Goal: Task Accomplishment & Management: Use online tool/utility

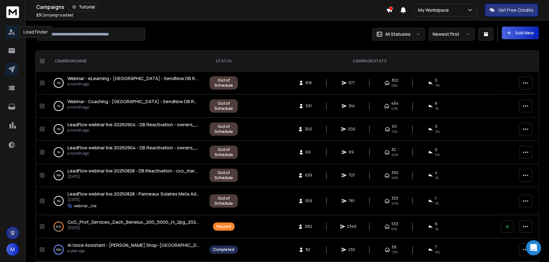
click at [12, 32] on icon at bounding box center [12, 33] width 6 height 3
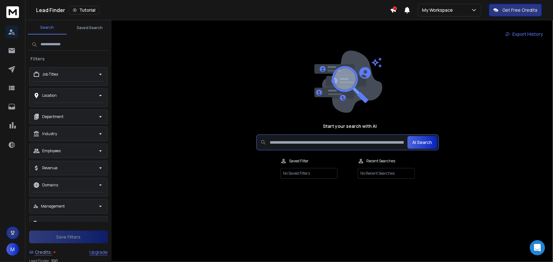
click at [101, 252] on div "Upgrade" at bounding box center [98, 252] width 18 height 6
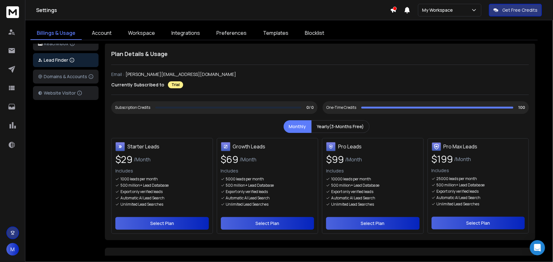
scroll to position [29, 0]
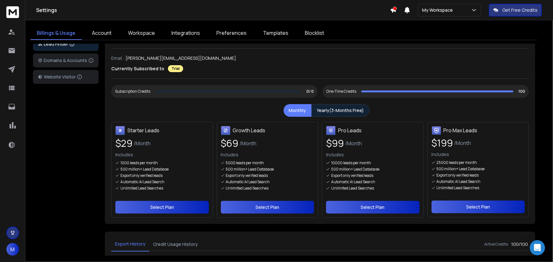
click at [333, 108] on button "Yearly(3-Months Free)" at bounding box center [341, 110] width 58 height 13
click at [297, 111] on button "Monthly" at bounding box center [298, 110] width 28 height 13
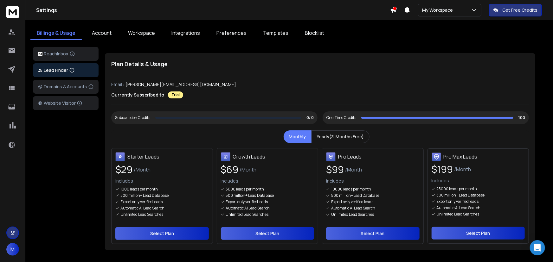
scroll to position [0, 0]
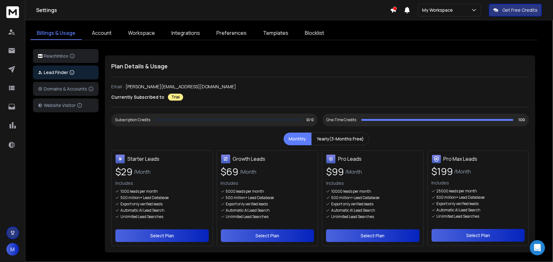
click at [60, 56] on button "ReachInbox" at bounding box center [66, 56] width 66 height 14
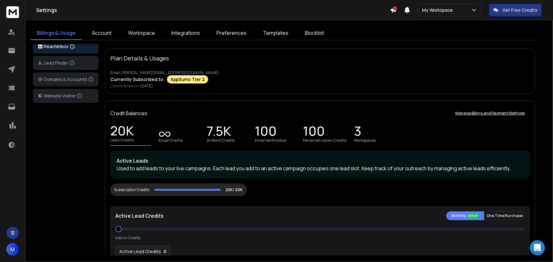
scroll to position [26, 0]
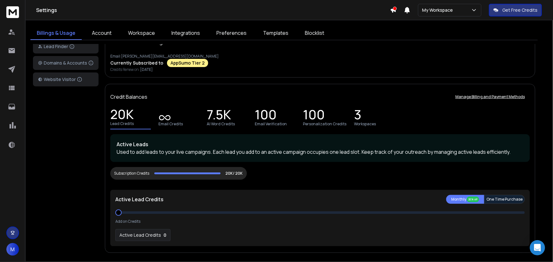
click at [498, 197] on button "One Time Purchase" at bounding box center [504, 199] width 41 height 9
click at [456, 199] on button "Monthly 20% off" at bounding box center [465, 199] width 38 height 9
click at [122, 213] on span at bounding box center [118, 213] width 6 height 6
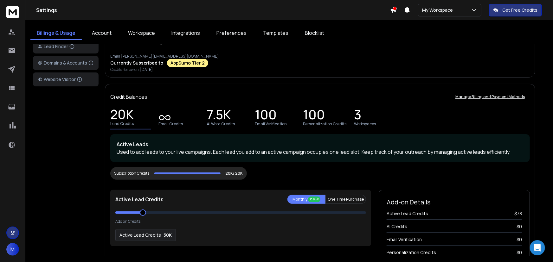
click at [140, 212] on span at bounding box center [143, 213] width 6 height 6
click at [340, 201] on button "One Time Purchase" at bounding box center [346, 199] width 41 height 9
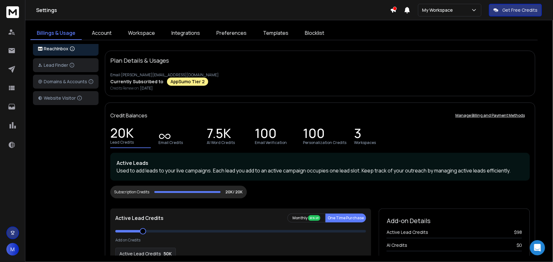
scroll to position [7, 0]
click at [128, 233] on span at bounding box center [131, 232] width 6 height 6
click at [123, 231] on span at bounding box center [121, 232] width 13 height 3
click at [128, 231] on span at bounding box center [131, 232] width 6 height 6
click at [122, 231] on span at bounding box center [121, 232] width 13 height 3
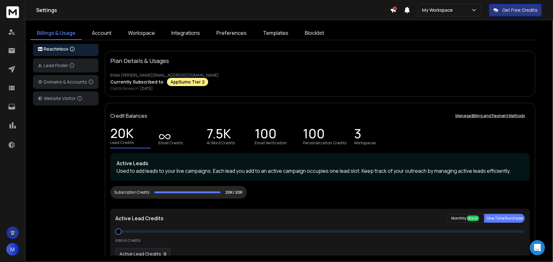
click at [115, 232] on span at bounding box center [115, 232] width 0 height 3
click at [125, 231] on span at bounding box center [320, 232] width 410 height 3
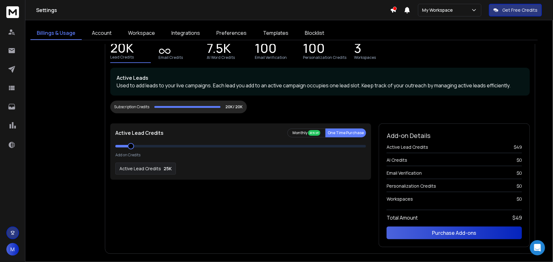
scroll to position [94, 0]
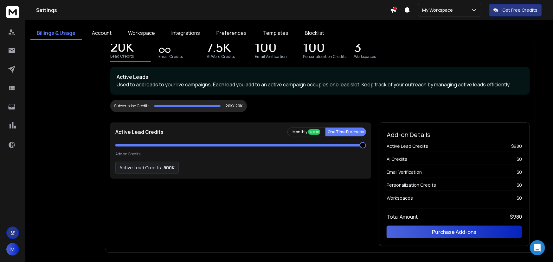
click at [366, 149] on span at bounding box center [363, 145] width 6 height 6
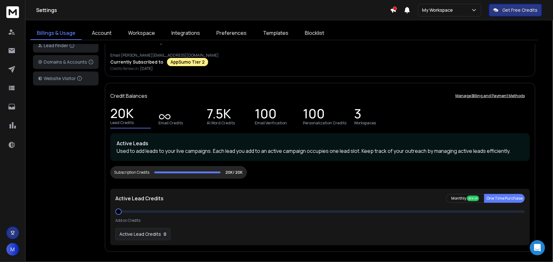
scroll to position [26, 0]
click at [115, 210] on span at bounding box center [118, 213] width 6 height 6
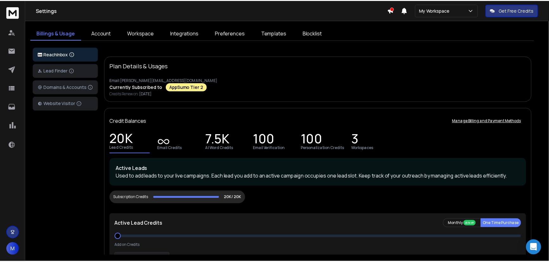
scroll to position [0, 0]
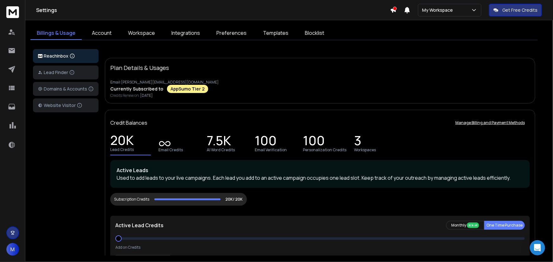
click at [54, 91] on button "Domains & Accounts" at bounding box center [66, 89] width 66 height 14
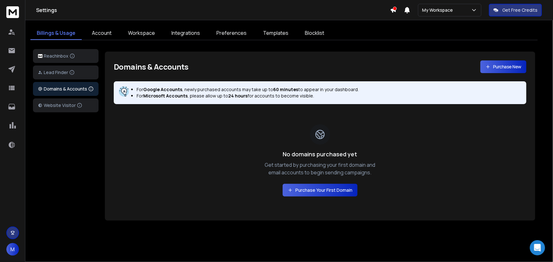
click at [299, 192] on link "Purchase Your First Domain" at bounding box center [320, 190] width 75 height 13
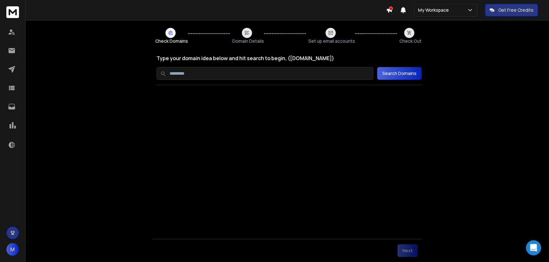
click at [188, 72] on input at bounding box center [265, 73] width 217 height 13
click at [395, 73] on button "Search Domains" at bounding box center [399, 73] width 44 height 13
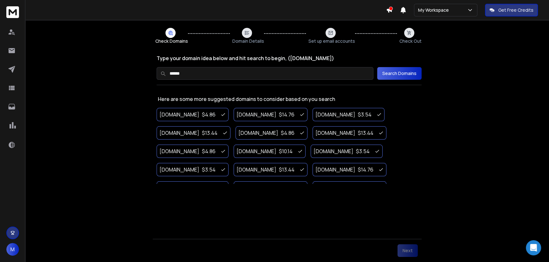
click at [188, 74] on input "******" at bounding box center [265, 73] width 217 height 13
click at [397, 75] on button "Search Domains" at bounding box center [399, 73] width 44 height 13
click at [193, 73] on input "*******" at bounding box center [265, 73] width 217 height 13
type input "**********"
click at [404, 77] on button "Search Domains" at bounding box center [399, 73] width 44 height 13
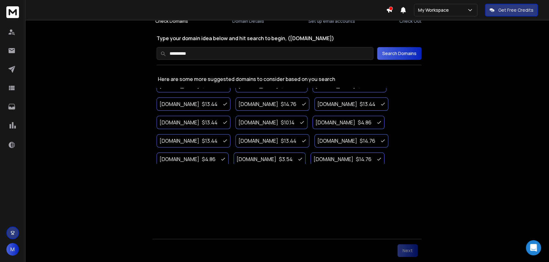
scroll to position [29, 0]
click at [278, 141] on h3 "nexa-genai.com" at bounding box center [258, 140] width 40 height 8
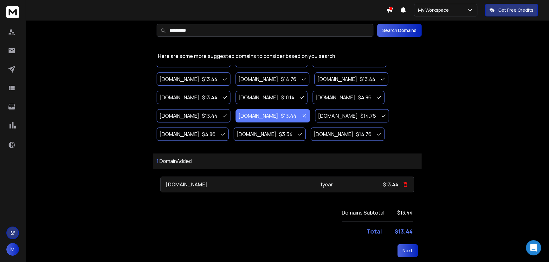
scroll to position [44, 0]
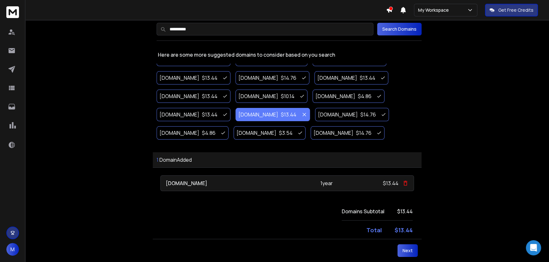
click at [405, 250] on button "Next" at bounding box center [407, 251] width 20 height 13
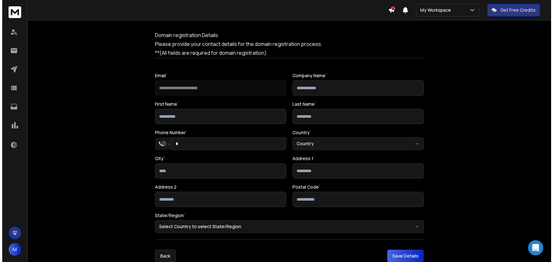
scroll to position [0, 0]
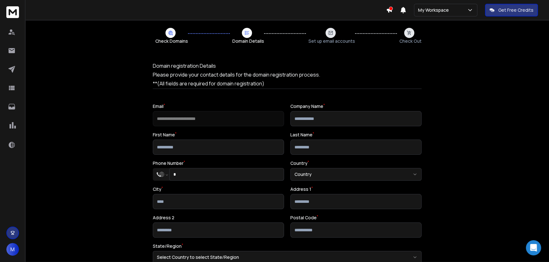
click at [305, 122] on input "text" at bounding box center [355, 118] width 131 height 15
type input "*******"
click at [242, 147] on input "text" at bounding box center [218, 147] width 131 height 15
type input "*******"
type input "******"
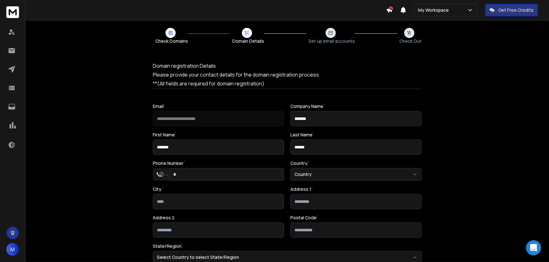
click at [321, 174] on button "Country" at bounding box center [355, 174] width 131 height 13
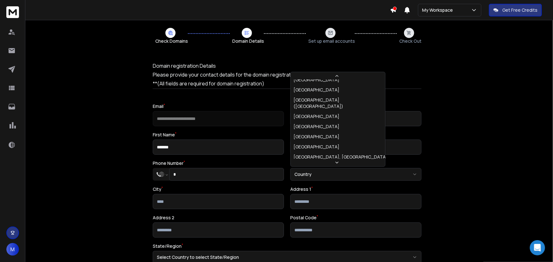
scroll to position [723, 0]
select select "**"
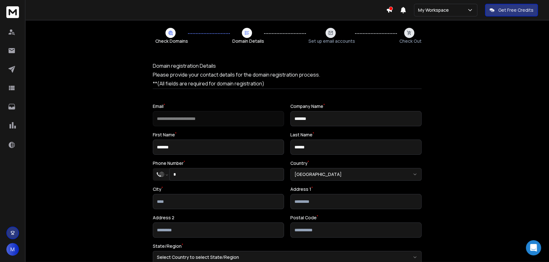
click at [317, 174] on button "French Southern Territories" at bounding box center [355, 174] width 131 height 13
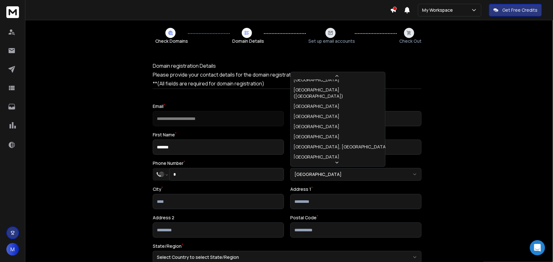
select select "**"
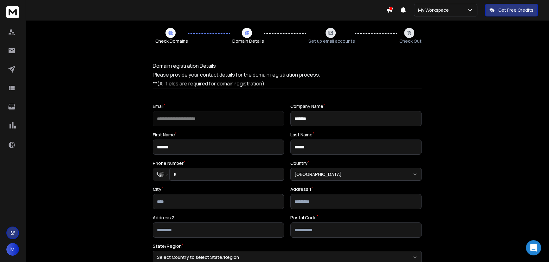
click at [203, 173] on input "*" at bounding box center [226, 174] width 115 height 13
type input "**********"
click at [199, 201] on input "text" at bounding box center [218, 201] width 131 height 15
type input "*****"
type input "**********"
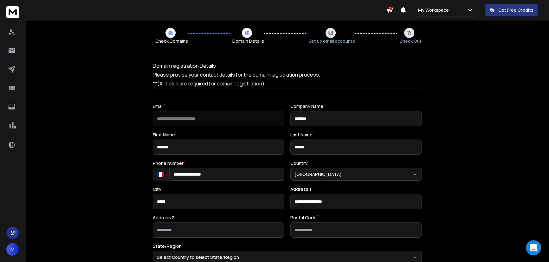
click at [322, 235] on input "text" at bounding box center [355, 230] width 131 height 15
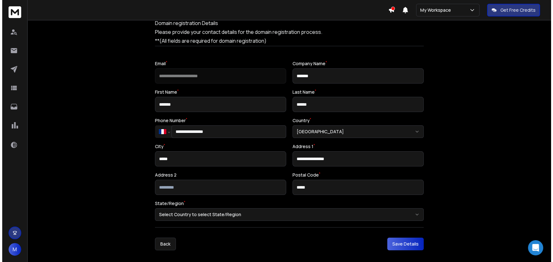
scroll to position [43, 0]
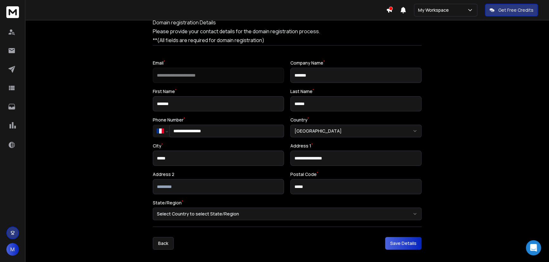
type input "*****"
click at [242, 212] on button "Select Country to select State/Region" at bounding box center [287, 214] width 269 height 13
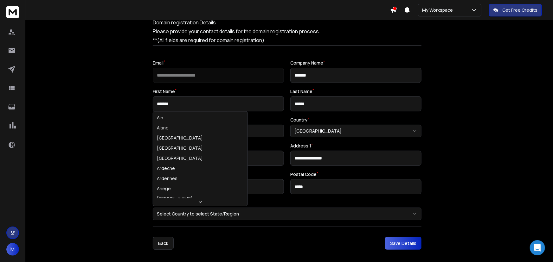
scroll to position [0, 1]
click at [242, 212] on button "Select Country to select State/Region" at bounding box center [285, 214] width 269 height 13
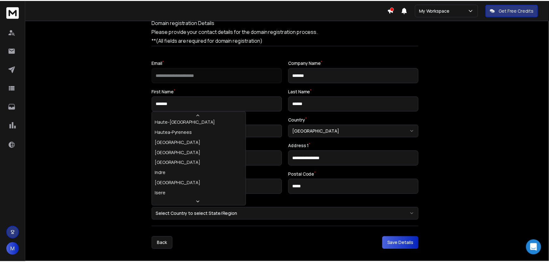
scroll to position [707, 0]
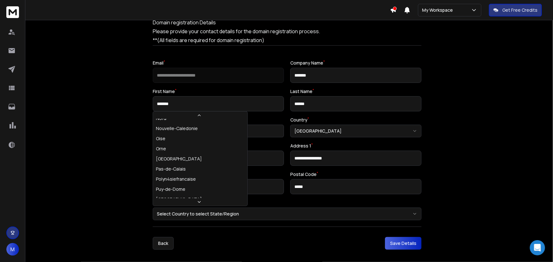
select select "*****"
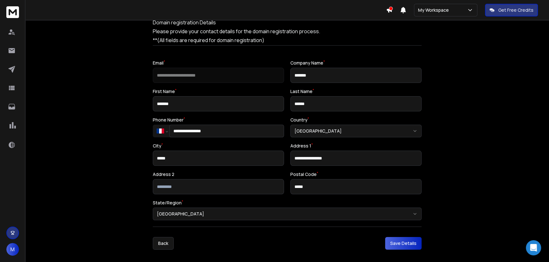
click at [395, 244] on button "Save Details" at bounding box center [403, 243] width 36 height 13
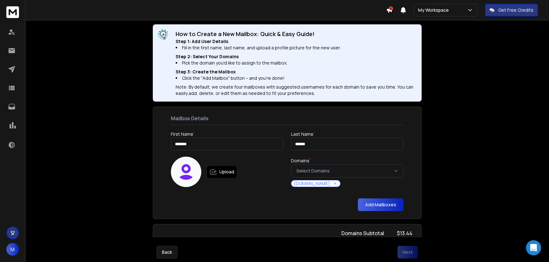
scroll to position [72, 0]
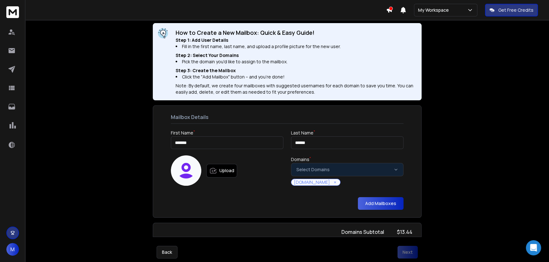
click at [339, 171] on button "Select Domains" at bounding box center [347, 169] width 113 height 13
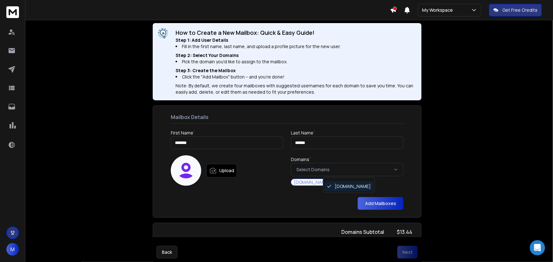
click at [352, 186] on div "nexa-genai.com" at bounding box center [349, 187] width 49 height 10
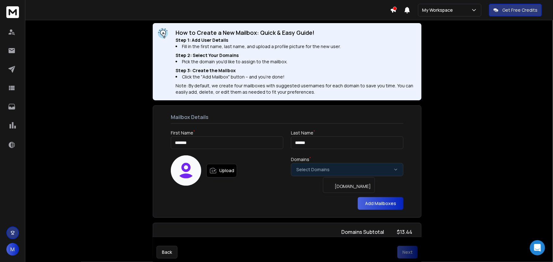
click at [323, 171] on button "Select Domains" at bounding box center [347, 169] width 113 height 13
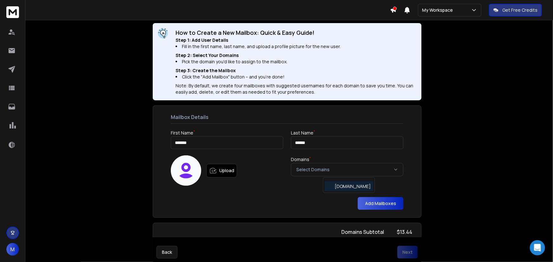
click at [349, 188] on div "nexa-genai.com" at bounding box center [349, 187] width 49 height 10
click at [295, 200] on div "Add Mailboxes" at bounding box center [287, 201] width 233 height 18
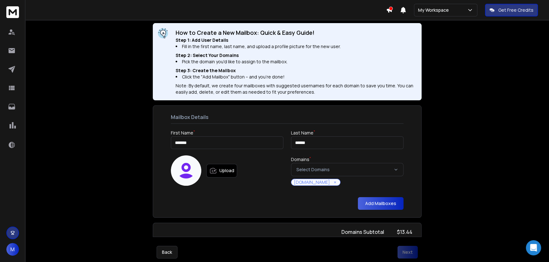
click at [218, 171] on label "Upload" at bounding box center [221, 171] width 31 height 14
click at [0, 0] on input "Upload" at bounding box center [0, 0] width 0 height 0
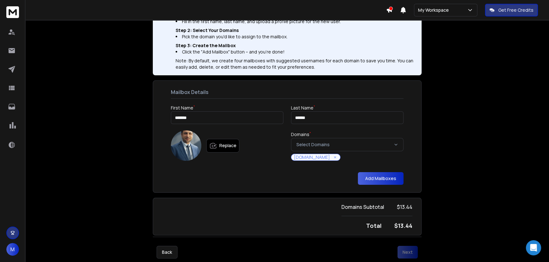
scroll to position [99, 0]
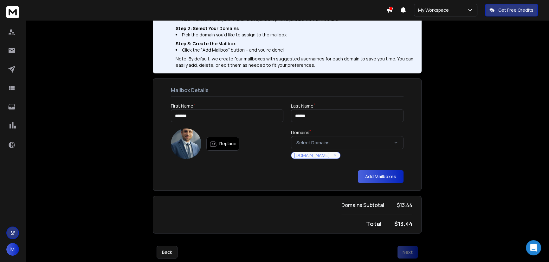
click at [371, 178] on button "Add Mailboxes" at bounding box center [381, 177] width 46 height 13
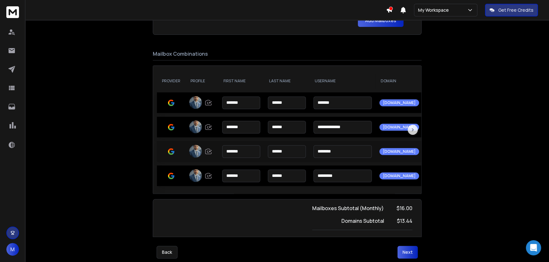
scroll to position [272, 0]
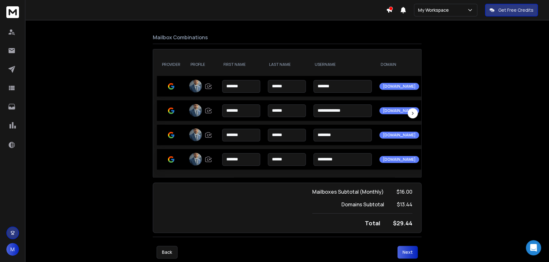
click at [415, 118] on button "Scroll to see more" at bounding box center [413, 113] width 10 height 10
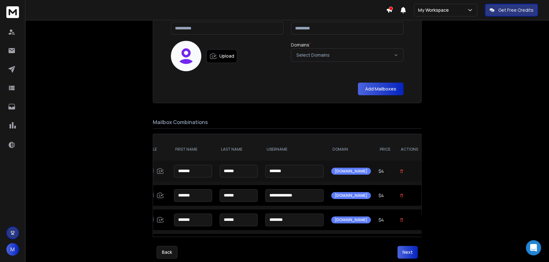
scroll to position [186, 0]
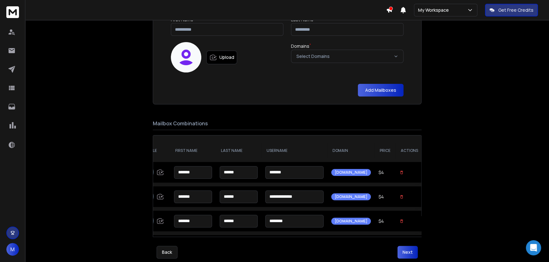
click at [384, 91] on button "Add Mailboxes" at bounding box center [381, 90] width 46 height 13
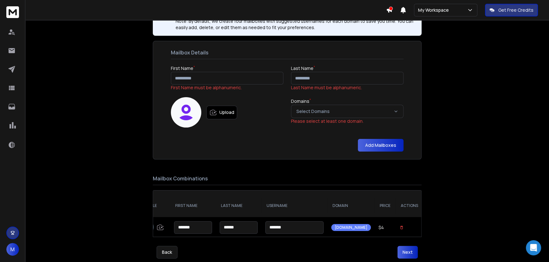
scroll to position [128, 0]
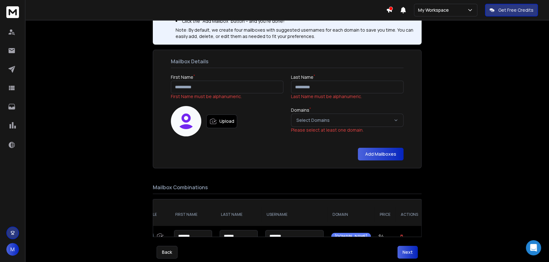
click at [216, 85] on input "text" at bounding box center [227, 87] width 113 height 13
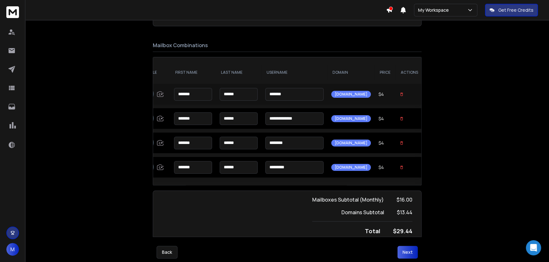
scroll to position [282, 0]
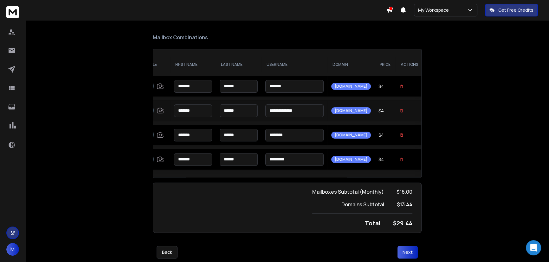
click at [399, 109] on icon at bounding box center [401, 111] width 4 height 4
type input "********"
type input "*********"
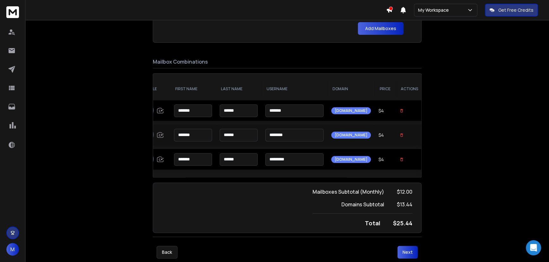
click at [399, 133] on icon at bounding box center [401, 135] width 4 height 4
type input "*********"
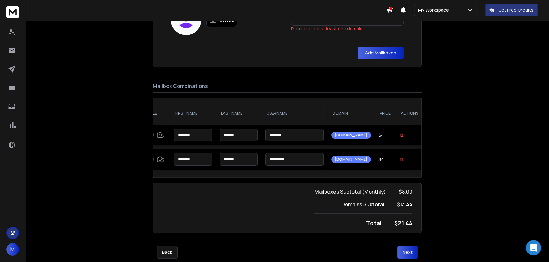
click at [410, 252] on button "Next" at bounding box center [407, 252] width 20 height 13
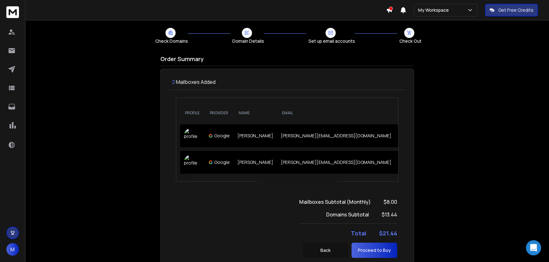
scroll to position [57, 0]
click at [326, 252] on button "Back" at bounding box center [326, 250] width 46 height 15
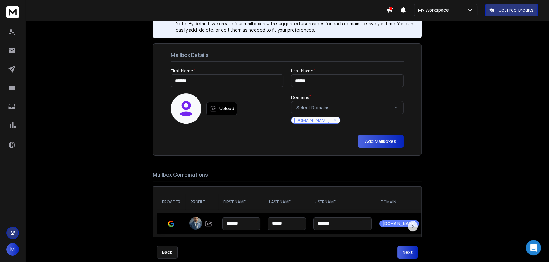
scroll to position [227, 0]
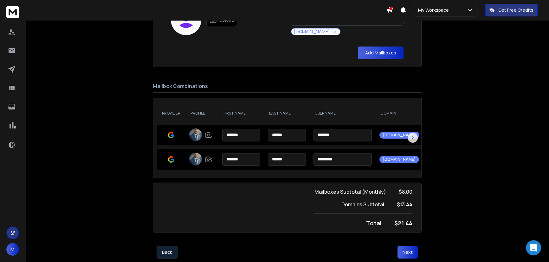
click at [174, 254] on button "Back" at bounding box center [167, 252] width 21 height 13
select select "**"
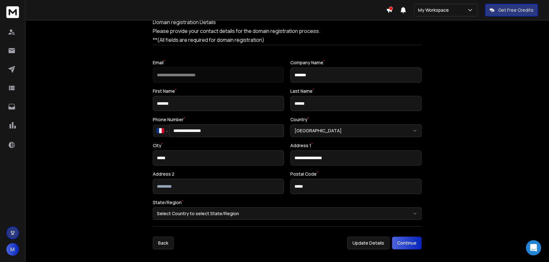
scroll to position [43, 0]
click at [167, 243] on button "Back" at bounding box center [163, 243] width 21 height 13
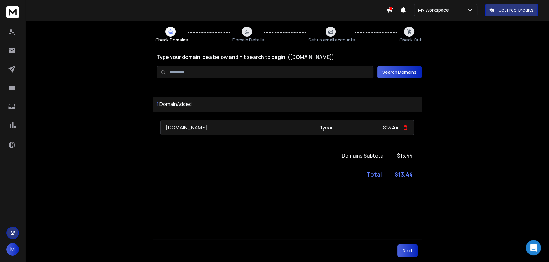
scroll to position [0, 0]
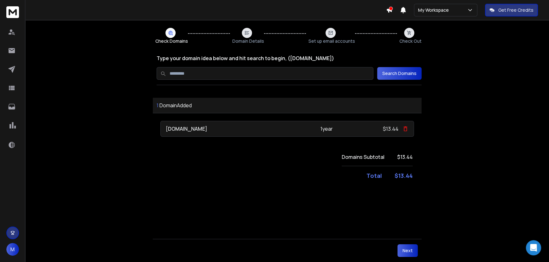
click at [406, 128] on icon at bounding box center [405, 129] width 4 height 5
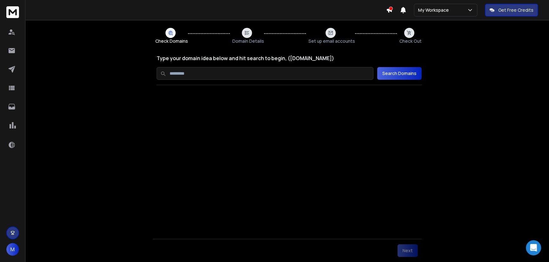
click at [184, 74] on input at bounding box center [265, 73] width 217 height 13
click at [174, 74] on input "**********" at bounding box center [265, 73] width 217 height 13
type input "**********"
click at [404, 76] on button "Search Domains" at bounding box center [399, 73] width 44 height 13
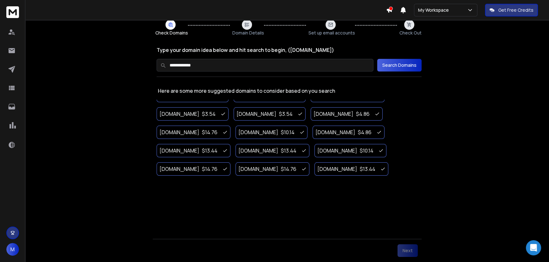
scroll to position [20, 0]
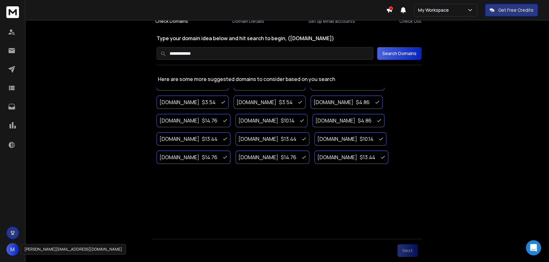
click at [14, 247] on span "M" at bounding box center [12, 249] width 13 height 13
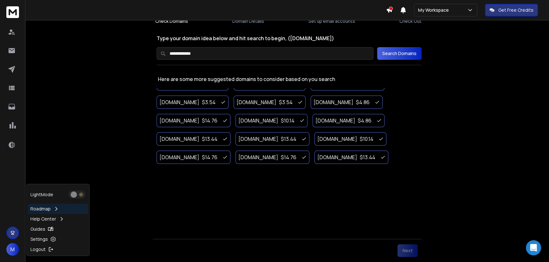
click at [44, 189] on div "Light Mode" at bounding box center [58, 193] width 63 height 18
click at [44, 238] on p "Settings" at bounding box center [38, 239] width 17 height 6
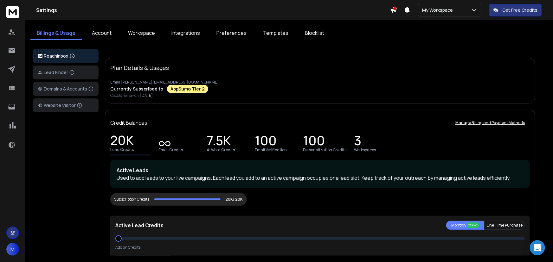
click at [55, 90] on button "Domains & Accounts" at bounding box center [66, 89] width 66 height 14
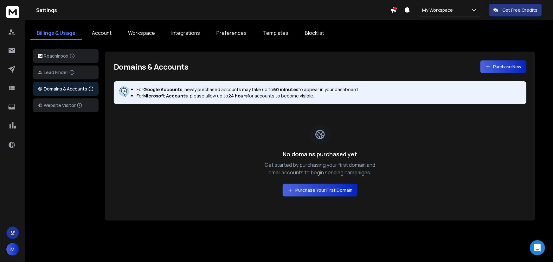
click at [65, 109] on button "Website Visitor" at bounding box center [66, 106] width 66 height 14
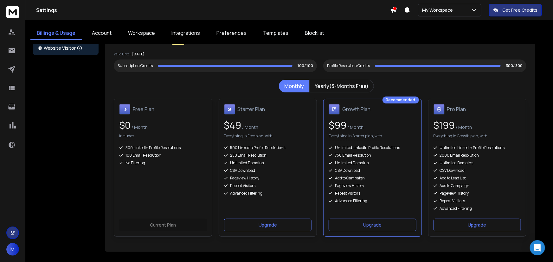
scroll to position [58, 0]
click at [242, 127] on span "/ Month" at bounding box center [250, 127] width 17 height 6
click at [177, 128] on div "$ 0 / Month" at bounding box center [163, 124] width 88 height 11
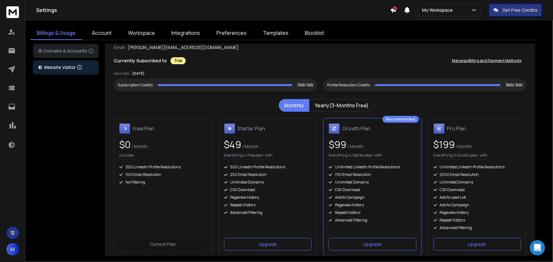
scroll to position [0, 0]
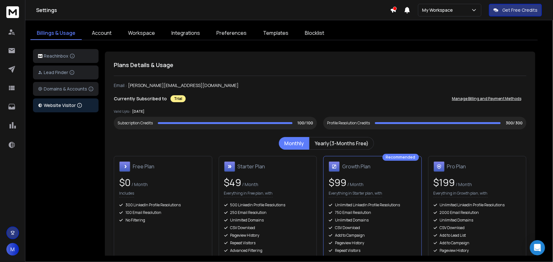
click at [127, 168] on img at bounding box center [124, 167] width 11 height 11
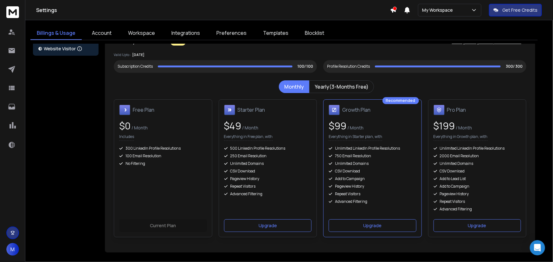
scroll to position [58, 0]
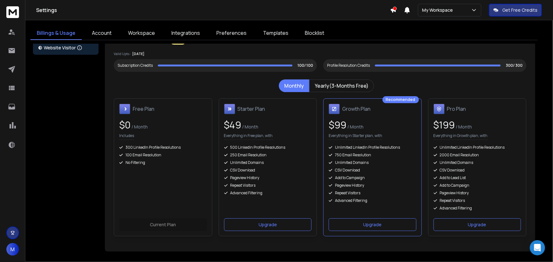
click at [152, 222] on div "Current Plan" at bounding box center [163, 225] width 88 height 13
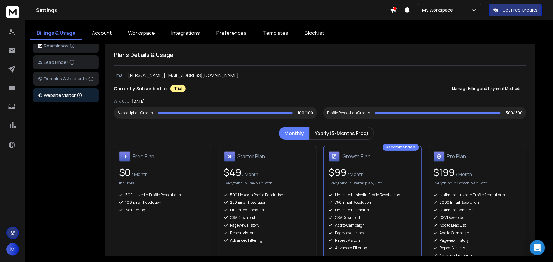
scroll to position [0, 0]
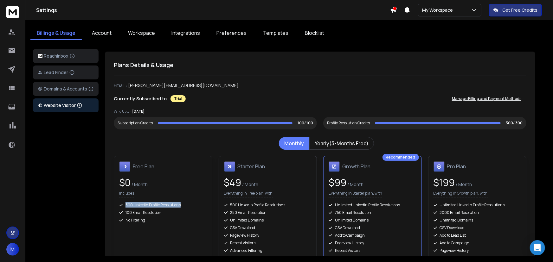
drag, startPoint x: 155, startPoint y: 210, endPoint x: 125, endPoint y: 204, distance: 31.1
click at [125, 204] on ul "300 LinkedIn Profile Resolutions 100 Email Resolution No Filtering" at bounding box center [163, 211] width 88 height 23
click at [125, 204] on div "300 LinkedIn Profile Resolutions" at bounding box center [163, 205] width 88 height 5
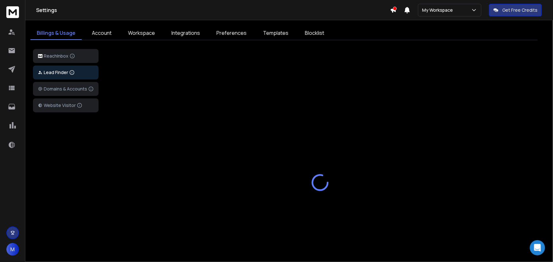
click at [61, 74] on button "Lead Finder" at bounding box center [66, 73] width 66 height 14
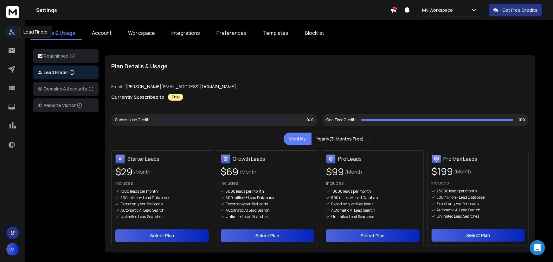
click at [11, 31] on circle at bounding box center [11, 30] width 3 height 3
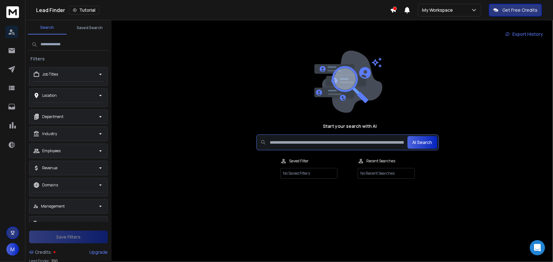
click at [89, 72] on div "Job Titles" at bounding box center [68, 74] width 70 height 6
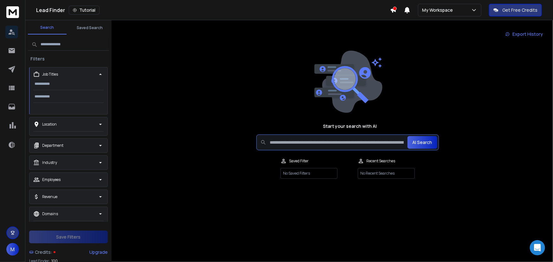
click at [89, 73] on div "Job Titles" at bounding box center [68, 74] width 70 height 6
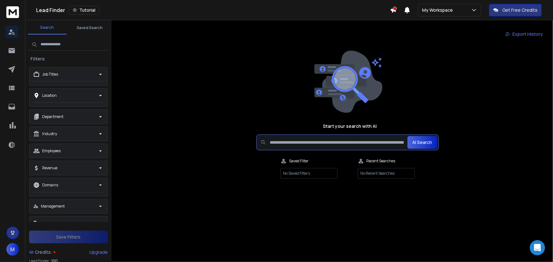
click at [73, 100] on div "Location" at bounding box center [68, 97] width 79 height 19
click at [77, 96] on div "Location" at bounding box center [68, 96] width 70 height 6
click at [40, 129] on div "Country" at bounding box center [49, 128] width 33 height 5
click at [32, 128] on div "Location City State Country" at bounding box center [68, 115] width 79 height 54
click at [34, 127] on button "Country" at bounding box center [35, 128] width 5 height 5
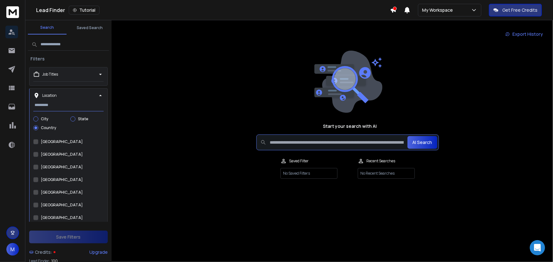
click at [61, 106] on input at bounding box center [68, 105] width 70 height 13
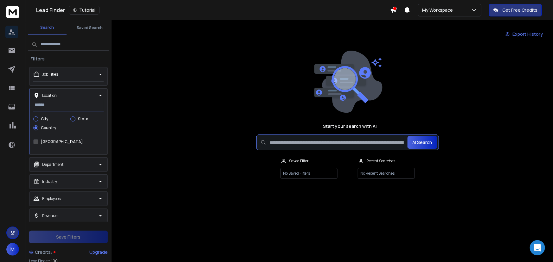
type input "******"
click at [37, 142] on button "[GEOGRAPHIC_DATA]" at bounding box center [35, 141] width 5 height 5
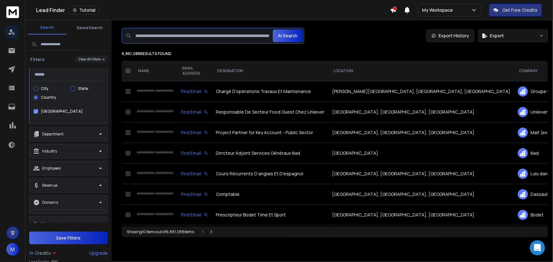
scroll to position [57, 0]
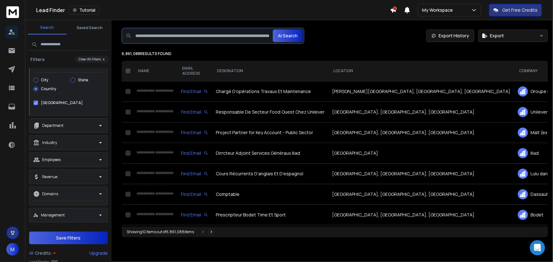
click at [97, 162] on icon at bounding box center [100, 160] width 6 height 6
click at [47, 174] on label "0 - 25" at bounding box center [46, 174] width 10 height 5
click at [38, 174] on 25 "0 - 25" at bounding box center [35, 174] width 5 height 5
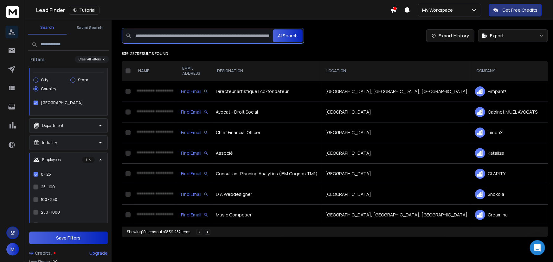
click at [35, 186] on 100 "25 - 100" at bounding box center [35, 187] width 5 height 5
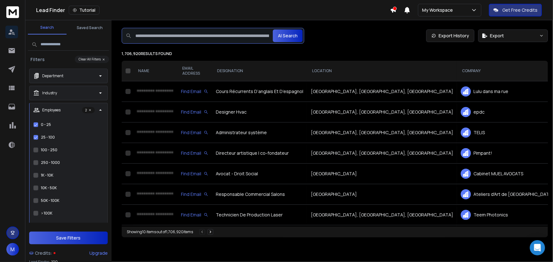
scroll to position [86, 0]
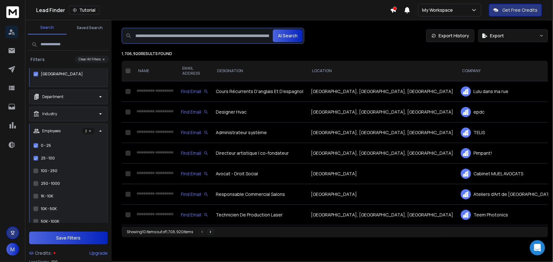
click at [34, 171] on 250 "100 - 250" at bounding box center [35, 171] width 5 height 5
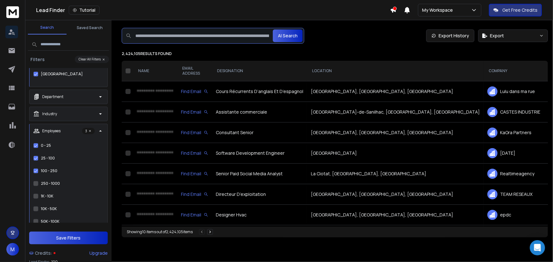
click at [165, 253] on div "NAME EMAIL ADDRESS DESIGNATION LOCATION COMPANY EMPLOYEES COMPANY LOCATION INDU…" at bounding box center [335, 157] width 426 height 193
click at [97, 130] on icon at bounding box center [100, 131] width 6 height 6
click at [99, 115] on icon at bounding box center [100, 114] width 6 height 6
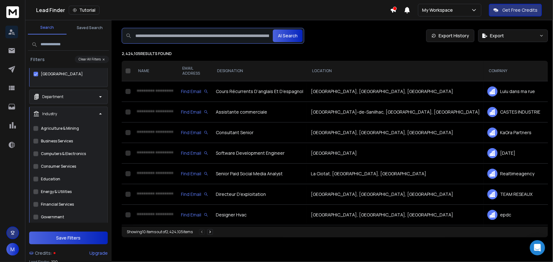
click at [61, 142] on label "Business Services" at bounding box center [57, 141] width 32 height 5
click at [38, 142] on Services "Business Services" at bounding box center [35, 141] width 5 height 5
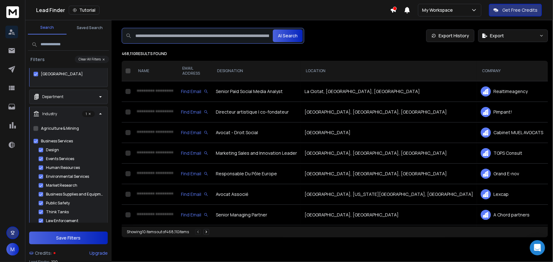
click at [36, 142] on Services "Business Services" at bounding box center [35, 141] width 5 height 5
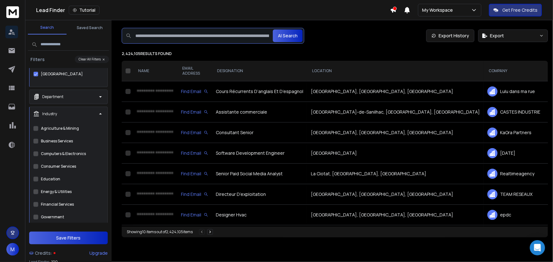
click at [97, 115] on icon at bounding box center [100, 114] width 6 height 6
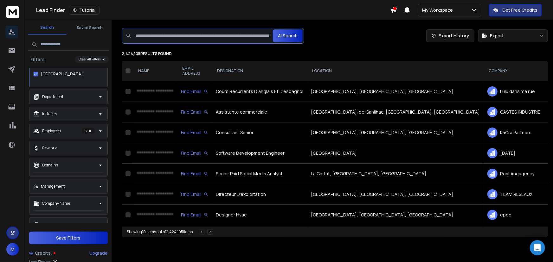
click at [97, 115] on icon at bounding box center [100, 114] width 6 height 6
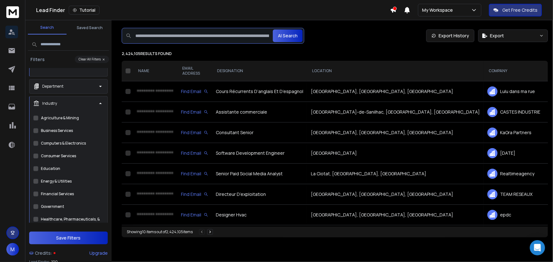
scroll to position [115, 0]
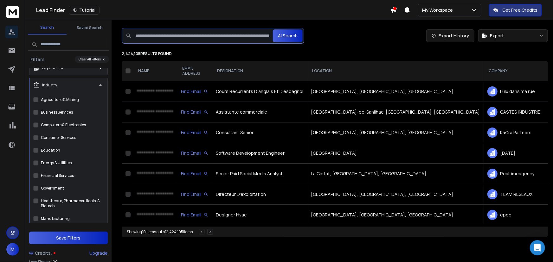
click at [38, 151] on button "Education" at bounding box center [35, 150] width 5 height 5
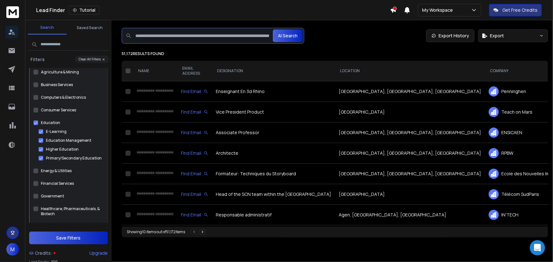
scroll to position [144, 0]
click at [39, 148] on Education "Higher Education" at bounding box center [40, 148] width 5 height 5
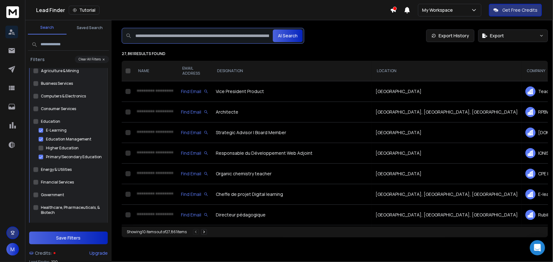
click at [41, 157] on Education "Primary/Secondary Education" at bounding box center [40, 157] width 5 height 5
click at [41, 131] on button "E-Learning" at bounding box center [40, 130] width 5 height 5
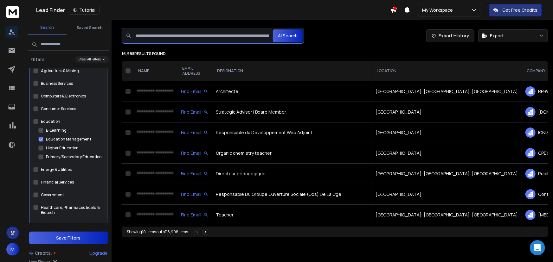
click at [41, 140] on Management "Education Management" at bounding box center [40, 139] width 5 height 5
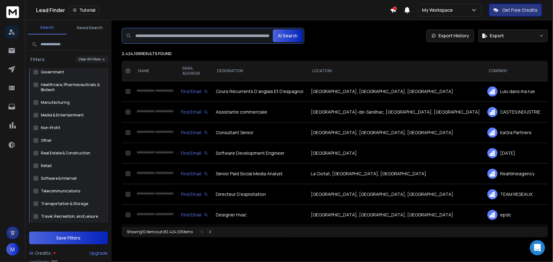
scroll to position [259, 0]
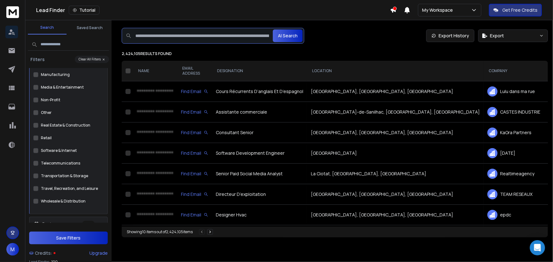
click at [35, 149] on Internet "Software & Internet" at bounding box center [35, 150] width 5 height 5
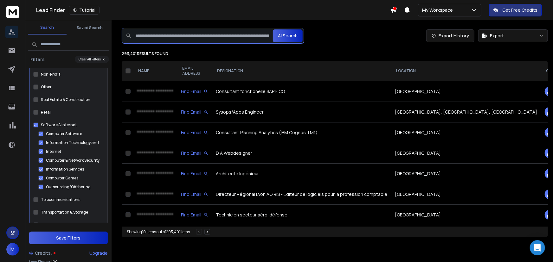
scroll to position [288, 0]
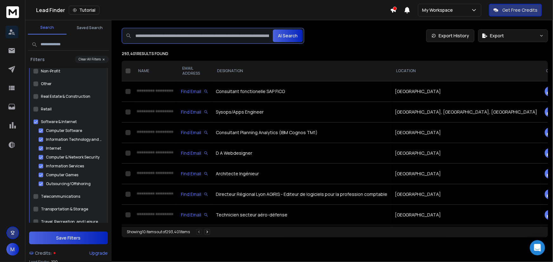
click at [38, 123] on div "Software & Internet" at bounding box center [68, 121] width 70 height 5
click at [35, 123] on Internet "Software & Internet" at bounding box center [35, 121] width 5 height 5
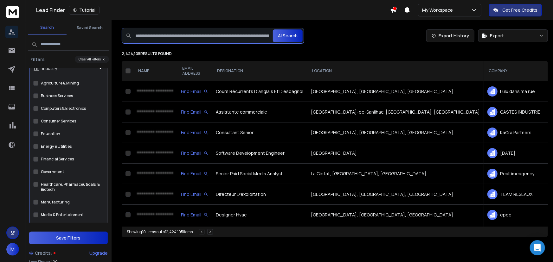
scroll to position [115, 0]
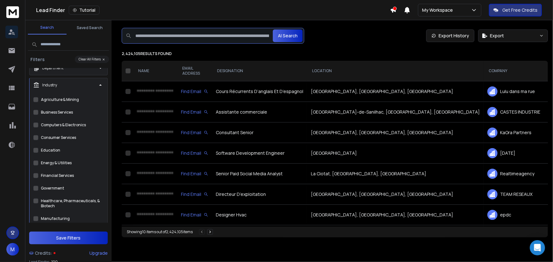
click at [52, 115] on div "Business Services" at bounding box center [68, 112] width 70 height 13
click at [52, 111] on label "Business Services" at bounding box center [57, 112] width 32 height 5
click at [38, 111] on Services "Business Services" at bounding box center [35, 112] width 5 height 5
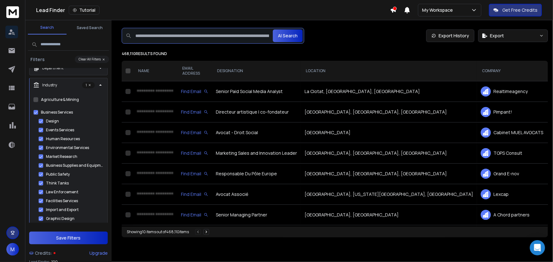
click at [41, 121] on button "Design" at bounding box center [40, 121] width 5 height 5
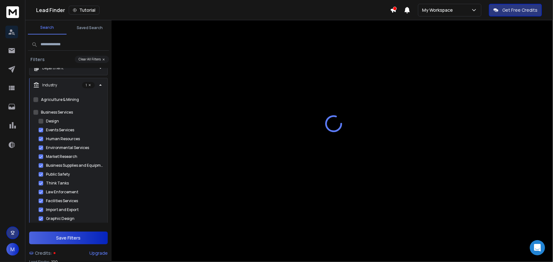
click at [38, 129] on Services "Events Services" at bounding box center [40, 130] width 5 height 5
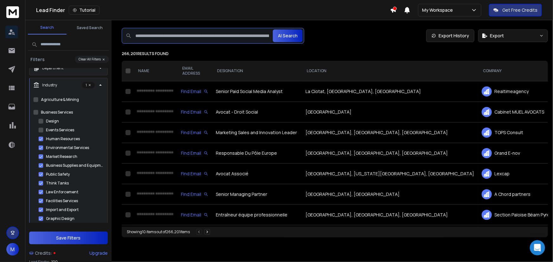
click at [41, 139] on Resources "Human Resources" at bounding box center [40, 139] width 5 height 5
click at [40, 147] on Services "Environmental Services" at bounding box center [40, 147] width 5 height 5
click at [40, 155] on Research "Market Research" at bounding box center [40, 156] width 5 height 5
drag, startPoint x: 41, startPoint y: 164, endPoint x: 41, endPoint y: 168, distance: 4.1
click at [41, 165] on Equipment "Business Supplies and Equipment" at bounding box center [40, 165] width 5 height 5
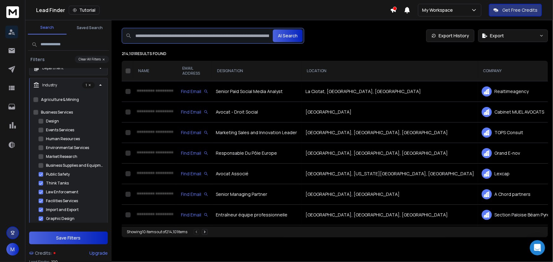
click at [40, 175] on Safety "Public Safety" at bounding box center [40, 174] width 5 height 5
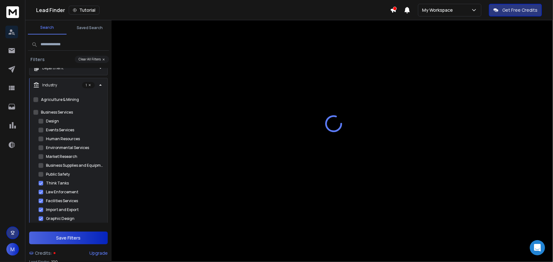
click at [40, 183] on Tanks "Think Tanks" at bounding box center [40, 183] width 5 height 5
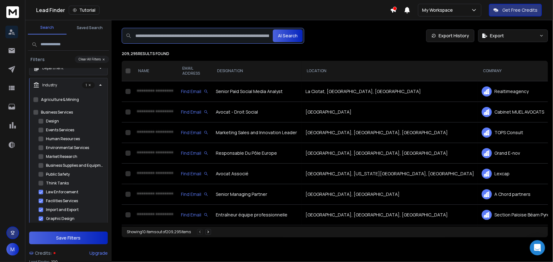
click at [40, 192] on Enforcement "Law Enforcement" at bounding box center [40, 192] width 5 height 5
click at [40, 201] on Services "Facilities Services" at bounding box center [40, 201] width 5 height 5
drag, startPoint x: 40, startPoint y: 210, endPoint x: 60, endPoint y: 168, distance: 46.6
click at [40, 209] on Export "Import and Export" at bounding box center [40, 210] width 5 height 5
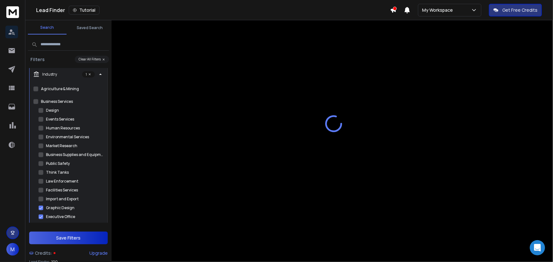
scroll to position [144, 0]
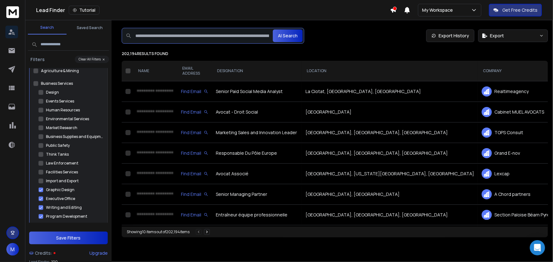
click at [41, 191] on Design "Graphic Design" at bounding box center [40, 190] width 5 height 5
click at [40, 200] on Office "Executive Office" at bounding box center [40, 199] width 5 height 5
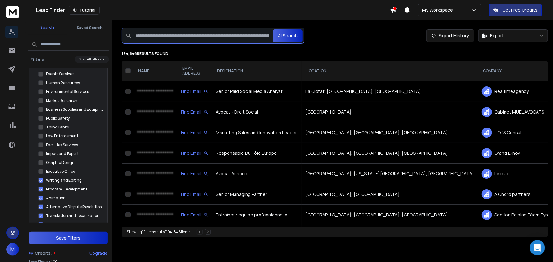
scroll to position [173, 0]
click at [48, 180] on label "Writing and Editing" at bounding box center [64, 179] width 36 height 5
click at [43, 180] on Editing "Writing and Editing" at bounding box center [40, 179] width 5 height 5
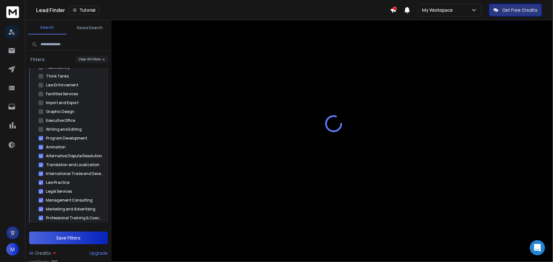
scroll to position [230, 0]
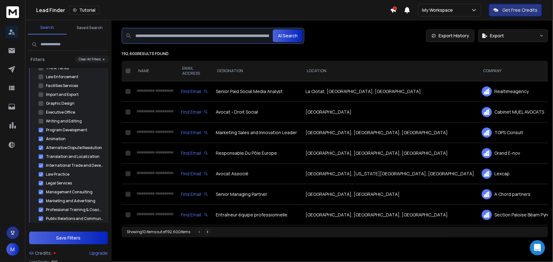
click at [63, 132] on label "Program Development" at bounding box center [66, 130] width 41 height 5
click at [43, 132] on Development "Program Development" at bounding box center [40, 130] width 5 height 5
click at [58, 139] on label "Animation" at bounding box center [56, 139] width 20 height 5
click at [43, 139] on button "Animation" at bounding box center [40, 139] width 5 height 5
click at [71, 149] on label "Alternative Dispute Resolution" at bounding box center [74, 147] width 56 height 5
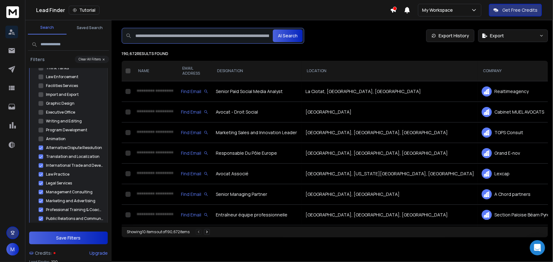
click at [43, 149] on Resolution "Alternative Dispute Resolution" at bounding box center [40, 147] width 5 height 5
click at [72, 157] on label "Translation and Localization" at bounding box center [73, 156] width 54 height 5
click at [43, 157] on Localization "Translation and Localization" at bounding box center [40, 156] width 5 height 5
click at [73, 165] on label "International Trade and Development" at bounding box center [75, 165] width 58 height 5
click at [43, 165] on Development "International Trade and Development" at bounding box center [40, 165] width 5 height 5
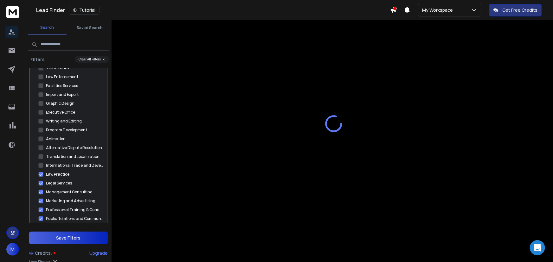
click at [66, 175] on label "Law Practice" at bounding box center [57, 174] width 23 height 5
click at [43, 175] on Practice "Law Practice" at bounding box center [40, 174] width 5 height 5
click at [65, 181] on label "Legal Services" at bounding box center [59, 183] width 26 height 5
click at [43, 181] on Services "Legal Services" at bounding box center [40, 183] width 5 height 5
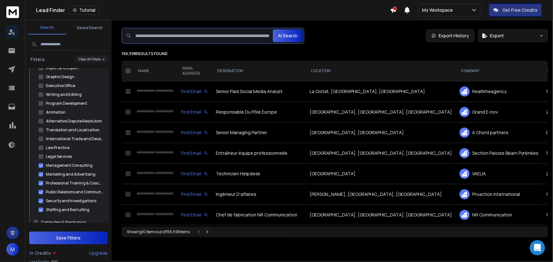
scroll to position [259, 0]
click at [79, 163] on label "Management Consulting" at bounding box center [69, 163] width 47 height 5
click at [43, 163] on Consulting "Management Consulting" at bounding box center [40, 163] width 5 height 5
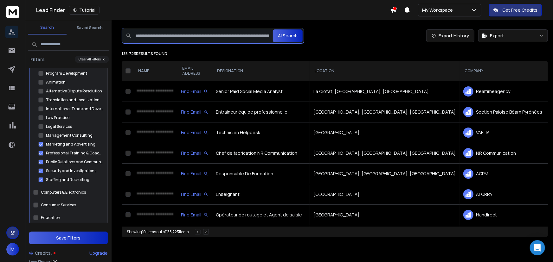
scroll to position [288, 0]
click at [50, 180] on label "Staffing and Recruiting" at bounding box center [67, 179] width 43 height 5
click at [43, 180] on Recruiting "Staffing and Recruiting" at bounding box center [40, 179] width 5 height 5
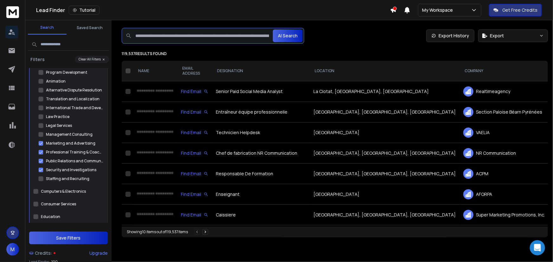
click at [54, 169] on label "Security and Investigations" at bounding box center [71, 170] width 50 height 5
click at [43, 169] on Investigations "Security and Investigations" at bounding box center [40, 170] width 5 height 5
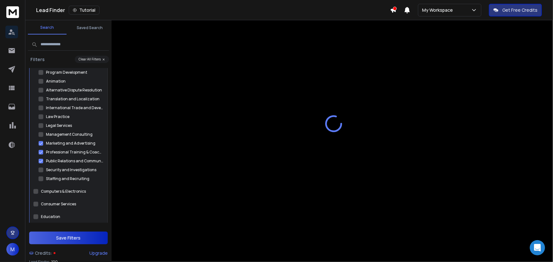
click at [54, 161] on label "Public Relations and Communications" at bounding box center [75, 161] width 58 height 5
click at [43, 161] on Communications "Public Relations and Communications" at bounding box center [40, 161] width 5 height 5
click at [55, 150] on label "Professional Training & Coaching" at bounding box center [75, 152] width 58 height 5
click at [43, 150] on Coaching "Professional Training & Coaching" at bounding box center [40, 152] width 5 height 5
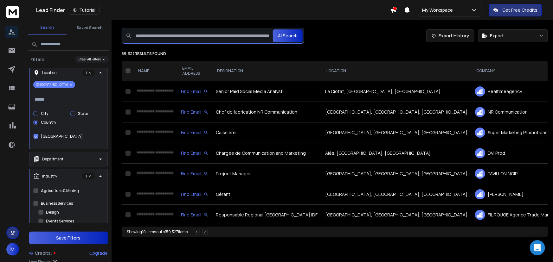
scroll to position [0, 0]
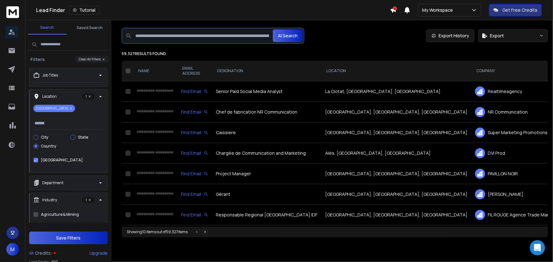
click at [99, 200] on icon at bounding box center [100, 200] width 3 height 1
click at [97, 183] on icon at bounding box center [100, 183] width 6 height 6
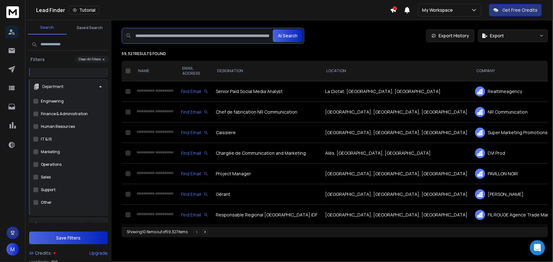
scroll to position [29, 0]
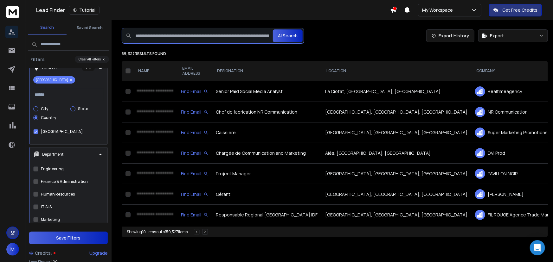
click at [100, 154] on icon at bounding box center [100, 155] width 6 height 6
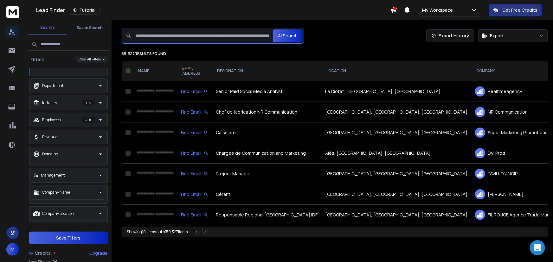
scroll to position [99, 0]
click at [66, 155] on div "Domains" at bounding box center [68, 153] width 70 height 6
click at [97, 151] on icon at bounding box center [100, 153] width 6 height 6
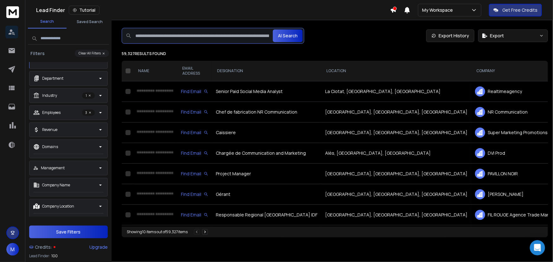
click at [90, 168] on div "Management" at bounding box center [68, 168] width 70 height 6
click at [43, 180] on label "C-Level" at bounding box center [48, 182] width 14 height 5
click at [38, 180] on button "C-Level" at bounding box center [35, 182] width 5 height 5
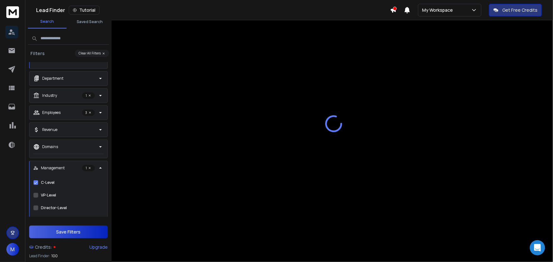
click at [47, 193] on div "VP-Level" at bounding box center [68, 195] width 70 height 13
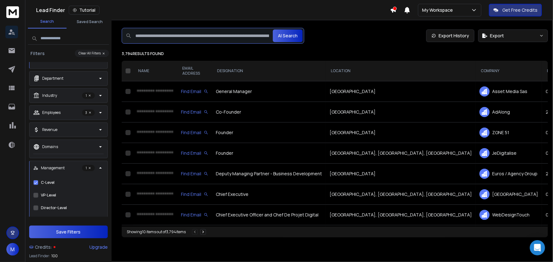
click at [53, 206] on label "Director-Level" at bounding box center [54, 208] width 26 height 5
click at [38, 206] on button "Director-Level" at bounding box center [35, 208] width 5 height 5
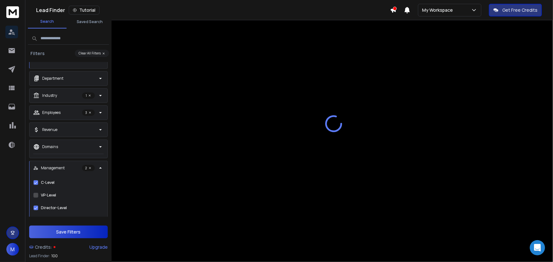
click at [36, 197] on button "VP-Level" at bounding box center [35, 195] width 5 height 5
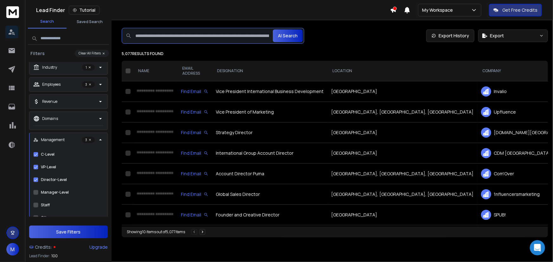
scroll to position [127, 0]
click at [97, 143] on icon at bounding box center [100, 142] width 6 height 6
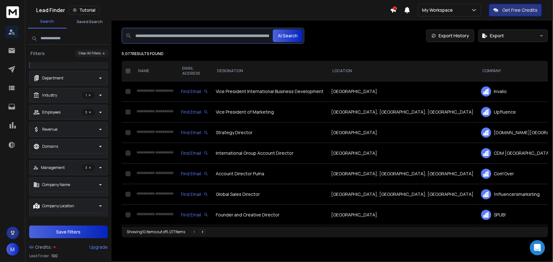
scroll to position [99, 0]
click at [85, 186] on div "Company Name" at bounding box center [68, 185] width 70 height 6
click at [97, 184] on icon at bounding box center [100, 185] width 6 height 6
click at [73, 206] on p "Company Location" at bounding box center [58, 206] width 32 height 5
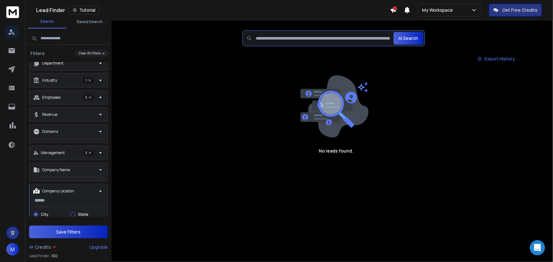
scroll to position [132, 0]
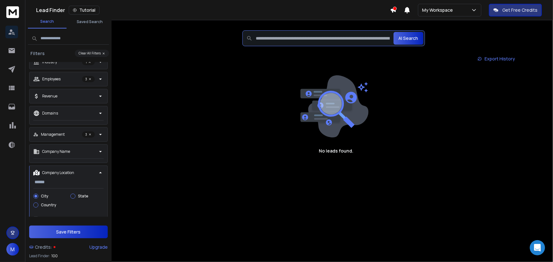
click at [40, 206] on div "Country" at bounding box center [49, 205] width 33 height 5
click at [37, 206] on button "Country" at bounding box center [35, 205] width 5 height 5
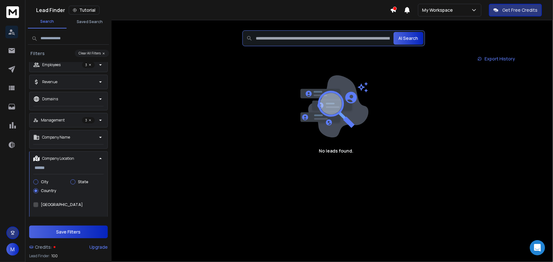
click at [48, 204] on label "[GEOGRAPHIC_DATA]" at bounding box center [62, 205] width 42 height 5
click at [38, 10] on button "[GEOGRAPHIC_DATA]" at bounding box center [35, 7] width 5 height 5
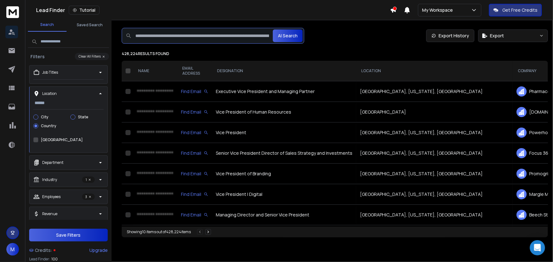
scroll to position [0, 0]
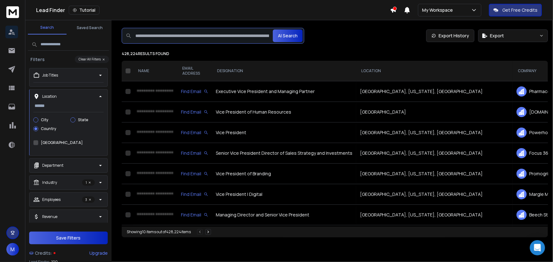
click at [98, 98] on icon at bounding box center [100, 97] width 6 height 6
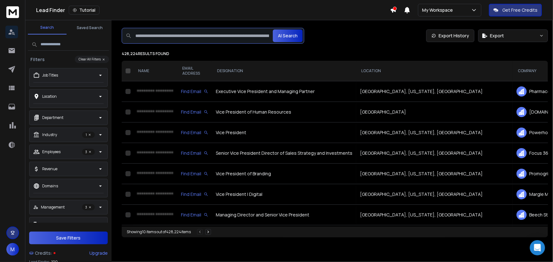
click at [97, 98] on icon at bounding box center [100, 97] width 6 height 6
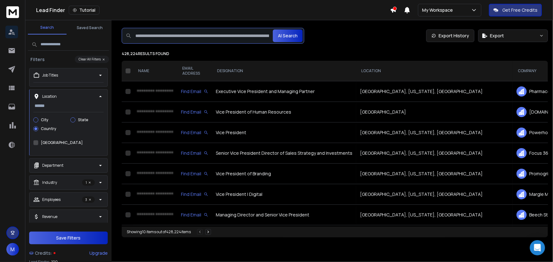
click at [97, 98] on icon at bounding box center [100, 97] width 6 height 6
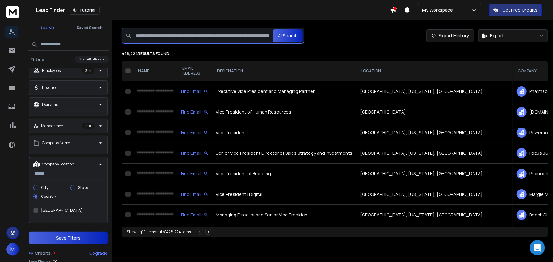
scroll to position [6, 0]
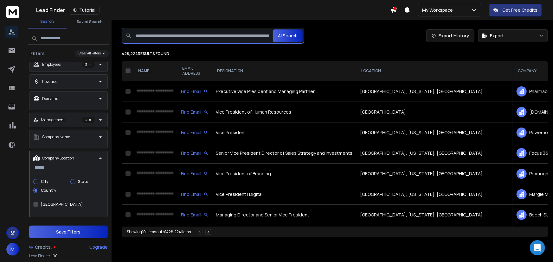
click at [39, 205] on div "[GEOGRAPHIC_DATA]" at bounding box center [68, 204] width 70 height 5
click at [35, 204] on button "[GEOGRAPHIC_DATA]" at bounding box center [35, 204] width 5 height 5
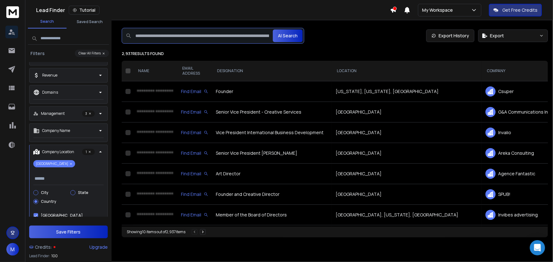
scroll to position [99, 0]
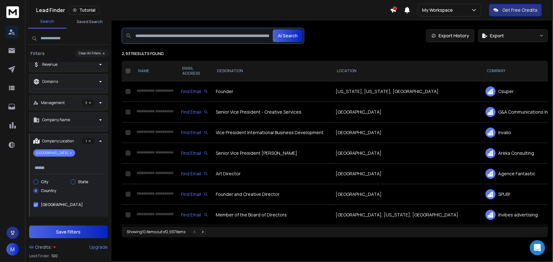
click at [36, 205] on button "[GEOGRAPHIC_DATA]" at bounding box center [35, 205] width 5 height 5
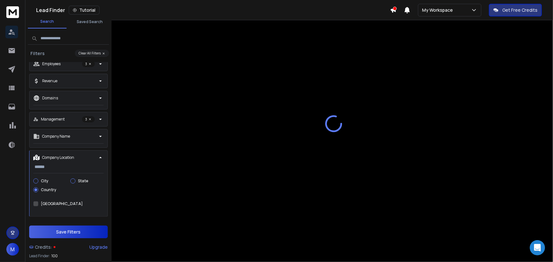
scroll to position [81, 0]
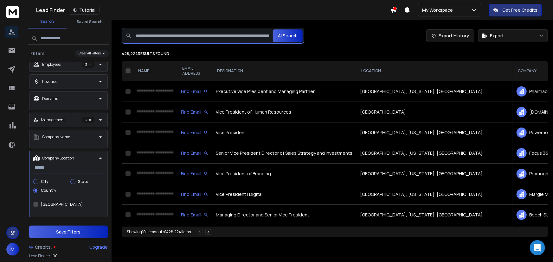
click at [58, 164] on input "******" at bounding box center [68, 168] width 70 height 13
type input "*"
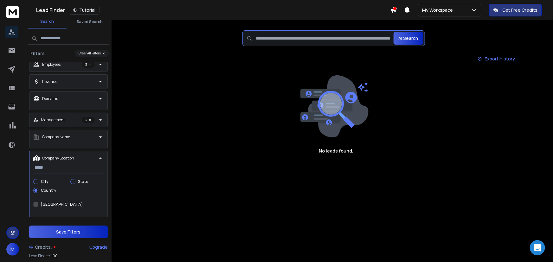
type input "******"
click at [34, 206] on button "[GEOGRAPHIC_DATA]" at bounding box center [35, 204] width 5 height 5
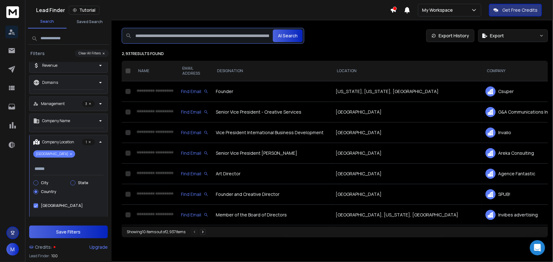
scroll to position [99, 0]
click at [36, 204] on button "[GEOGRAPHIC_DATA]" at bounding box center [35, 205] width 5 height 5
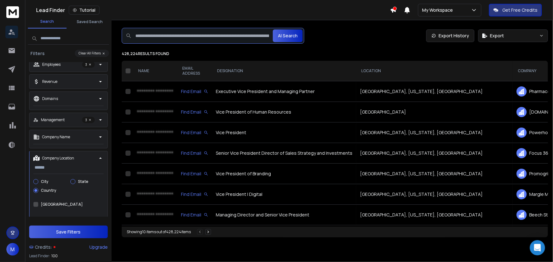
click at [98, 158] on icon at bounding box center [100, 158] width 6 height 6
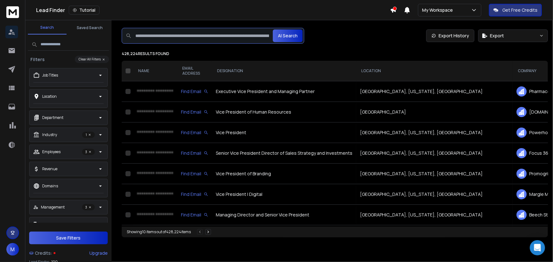
scroll to position [0, 0]
click at [97, 96] on icon at bounding box center [100, 97] width 6 height 6
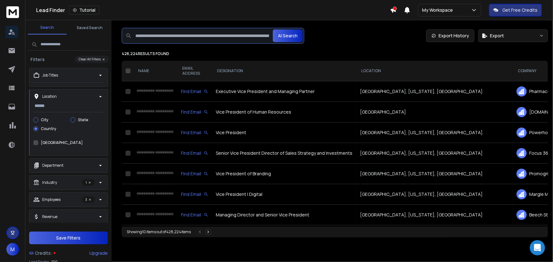
click at [38, 143] on button "[GEOGRAPHIC_DATA]" at bounding box center [35, 142] width 5 height 5
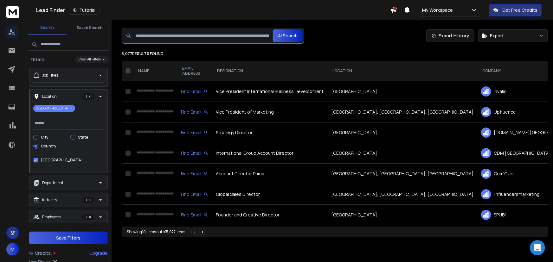
click at [97, 95] on icon at bounding box center [100, 97] width 6 height 6
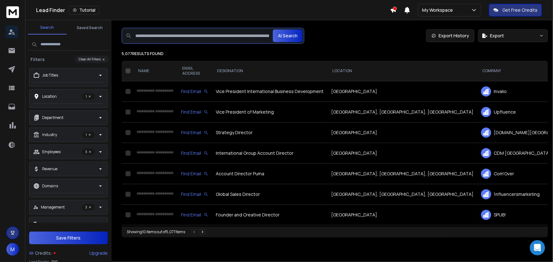
click at [97, 95] on icon at bounding box center [100, 97] width 6 height 6
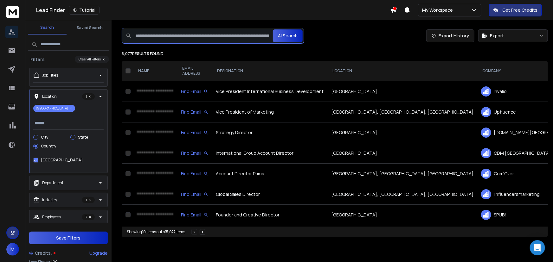
click at [97, 95] on icon at bounding box center [100, 97] width 6 height 6
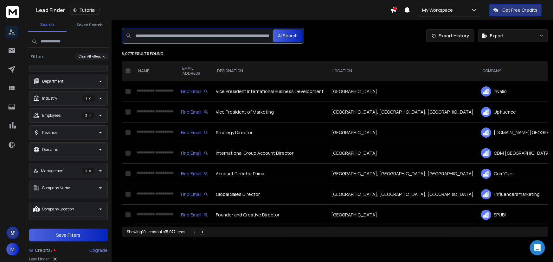
scroll to position [6, 0]
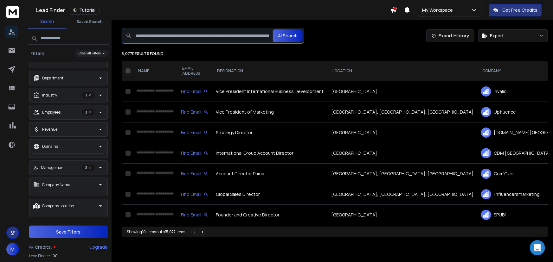
click at [76, 209] on div "Company Location" at bounding box center [68, 208] width 79 height 19
click at [97, 208] on icon at bounding box center [100, 206] width 6 height 6
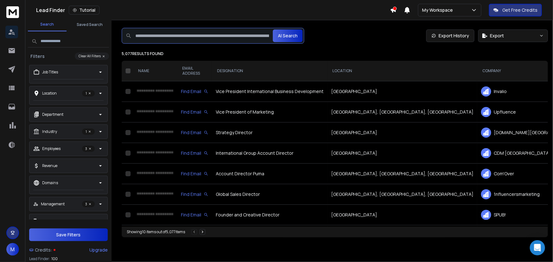
scroll to position [0, 0]
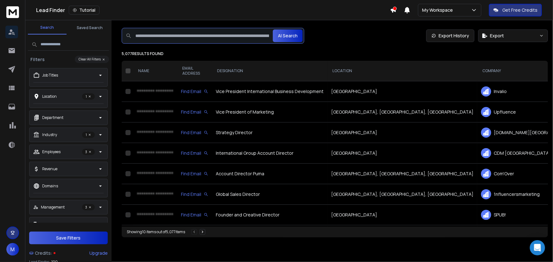
click at [89, 57] on button "Clear All Filters" at bounding box center [92, 59] width 34 height 7
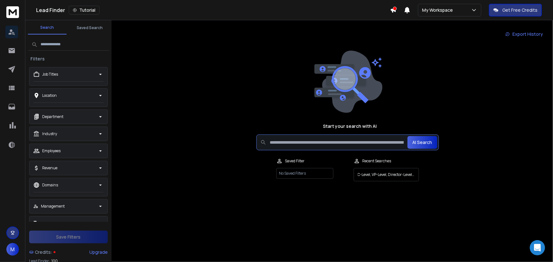
click at [97, 98] on icon at bounding box center [100, 96] width 6 height 6
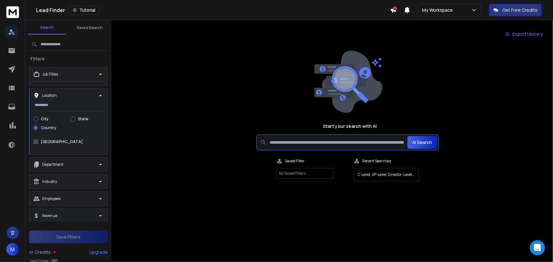
click at [46, 141] on label "[GEOGRAPHIC_DATA]" at bounding box center [62, 141] width 42 height 5
click at [38, 141] on button "[GEOGRAPHIC_DATA]" at bounding box center [35, 141] width 5 height 5
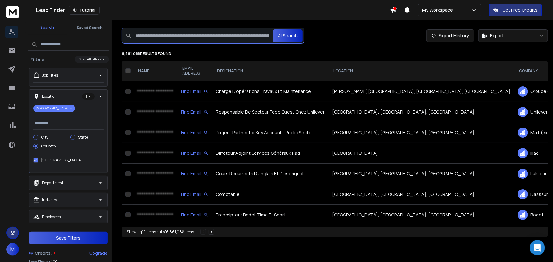
click at [97, 96] on icon at bounding box center [100, 97] width 6 height 6
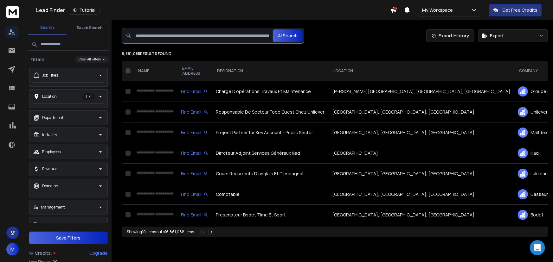
click at [73, 135] on div "Industry" at bounding box center [68, 135] width 70 height 6
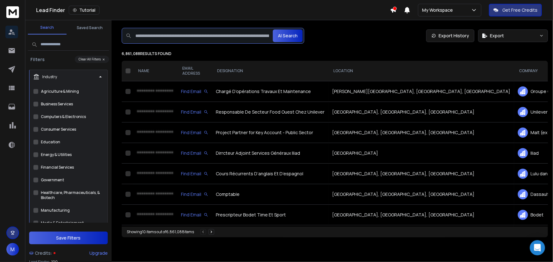
scroll to position [57, 0]
click at [36, 105] on Services "Business Services" at bounding box center [35, 104] width 5 height 5
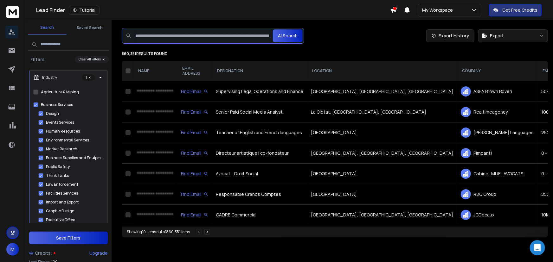
click at [36, 106] on Services "Business Services" at bounding box center [35, 104] width 5 height 5
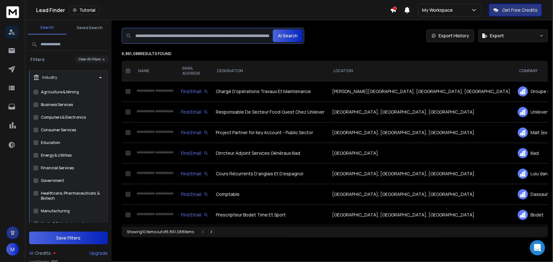
click at [36, 106] on Services "Business Services" at bounding box center [35, 104] width 5 height 5
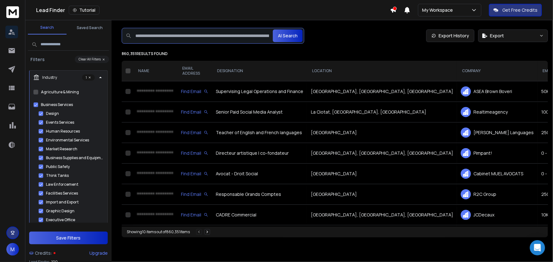
click at [43, 113] on button "Design" at bounding box center [40, 113] width 5 height 5
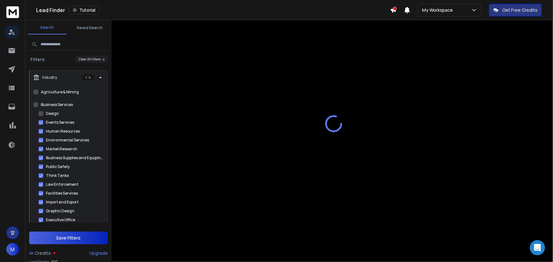
drag, startPoint x: 42, startPoint y: 124, endPoint x: 43, endPoint y: 133, distance: 9.8
click at [42, 124] on Services "Events Services" at bounding box center [40, 122] width 5 height 5
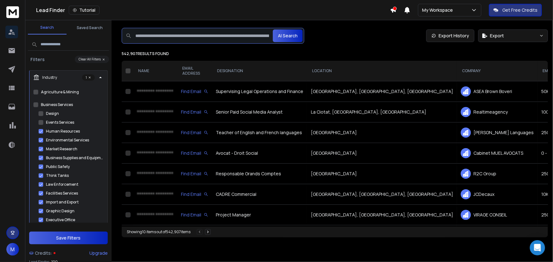
click at [43, 135] on div "Design Events Services Human Resources Environmental Services Market Research B…" at bounding box center [70, 229] width 65 height 236
click at [40, 141] on Services "Environmental Services" at bounding box center [40, 140] width 5 height 5
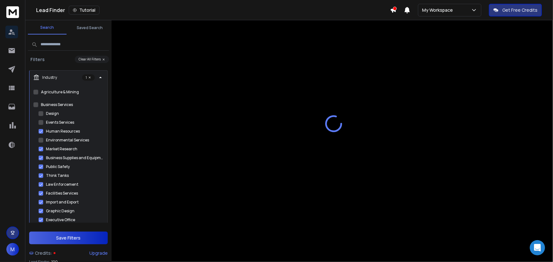
drag, startPoint x: 42, startPoint y: 129, endPoint x: 45, endPoint y: 146, distance: 17.8
click at [42, 129] on Resources "Human Resources" at bounding box center [40, 131] width 5 height 5
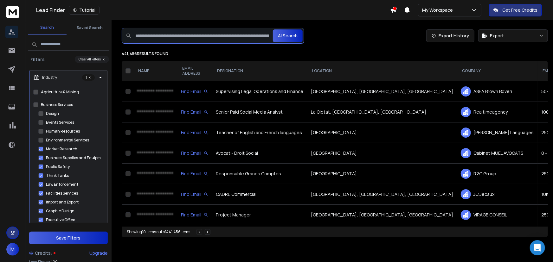
click at [40, 149] on Research "Market Research" at bounding box center [40, 149] width 5 height 5
drag, startPoint x: 39, startPoint y: 158, endPoint x: 41, endPoint y: 163, distance: 5.0
click at [39, 159] on Equipment "Business Supplies and Equipment" at bounding box center [40, 158] width 5 height 5
drag, startPoint x: 40, startPoint y: 170, endPoint x: 40, endPoint y: 173, distance: 3.5
click at [40, 171] on div "Design Events Services Human Resources Environmental Services Market Research B…" at bounding box center [70, 229] width 65 height 236
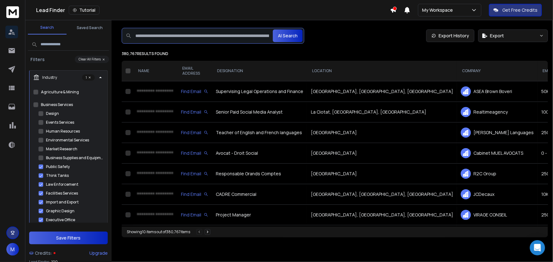
click at [39, 178] on div "Design Events Services Human Resources Environmental Services Market Research B…" at bounding box center [70, 229] width 65 height 236
click at [40, 166] on Safety "Public Safety" at bounding box center [40, 167] width 5 height 5
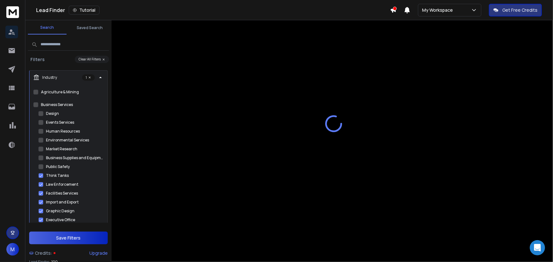
click at [40, 175] on Tanks "Think Tanks" at bounding box center [40, 175] width 5 height 5
drag, startPoint x: 37, startPoint y: 182, endPoint x: 39, endPoint y: 185, distance: 3.3
click at [37, 183] on div "Business Services Design Events Services Human Resources Environmental Services…" at bounding box center [68, 225] width 70 height 252
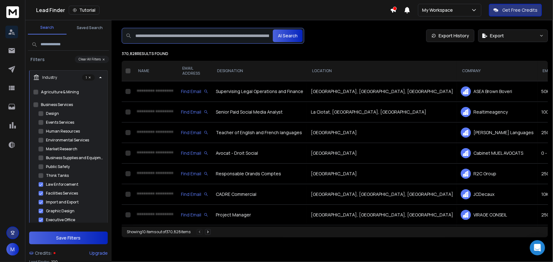
click at [39, 184] on Enforcement "Law Enforcement" at bounding box center [40, 184] width 5 height 5
click at [41, 193] on Services "Facilities Services" at bounding box center [40, 193] width 5 height 5
click at [40, 203] on Export "Import and Export" at bounding box center [40, 202] width 5 height 5
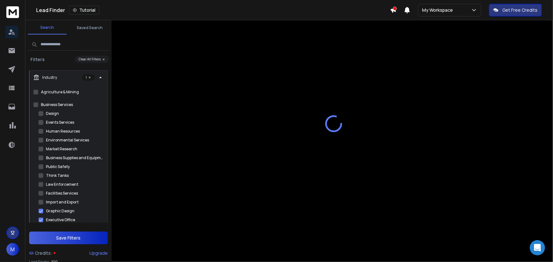
click at [42, 209] on Design "Graphic Design" at bounding box center [40, 211] width 5 height 5
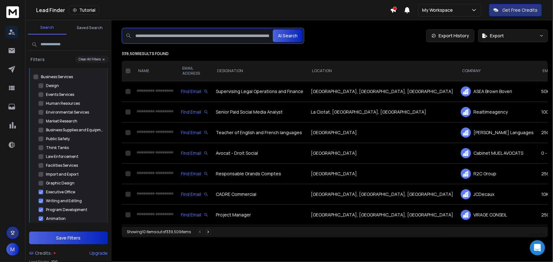
scroll to position [86, 0]
click at [42, 191] on Office "Executive Office" at bounding box center [40, 191] width 5 height 5
click at [40, 198] on Editing "Writing and Editing" at bounding box center [40, 200] width 5 height 5
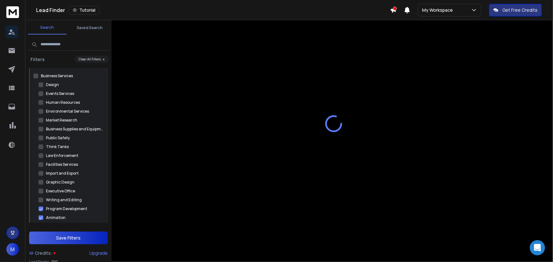
click at [41, 208] on Development "Program Development" at bounding box center [40, 209] width 5 height 5
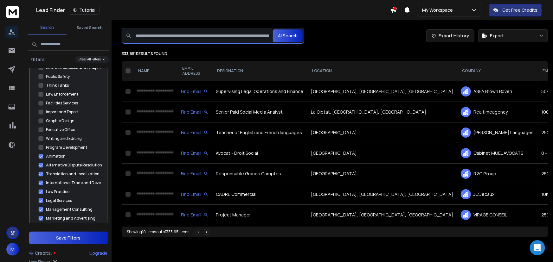
scroll to position [202, 0]
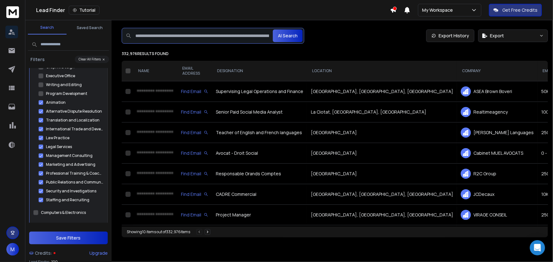
click at [40, 199] on Recruiting "Staffing and Recruiting" at bounding box center [40, 200] width 5 height 5
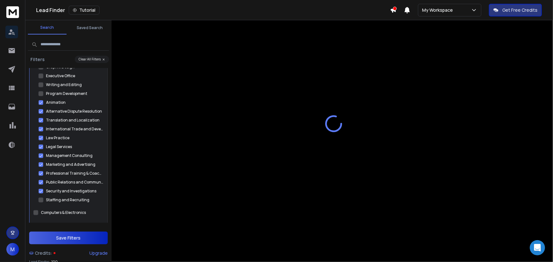
click at [40, 192] on Investigations "Security and Investigations" at bounding box center [40, 191] width 5 height 5
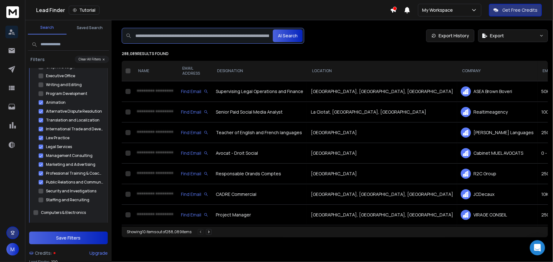
click at [41, 183] on Communications "Public Relations and Communications" at bounding box center [40, 182] width 5 height 5
click at [41, 173] on Coaching "Professional Training & Coaching" at bounding box center [40, 173] width 5 height 5
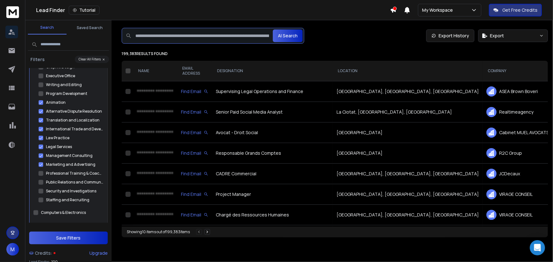
click at [40, 155] on Consulting "Management Consulting" at bounding box center [40, 155] width 5 height 5
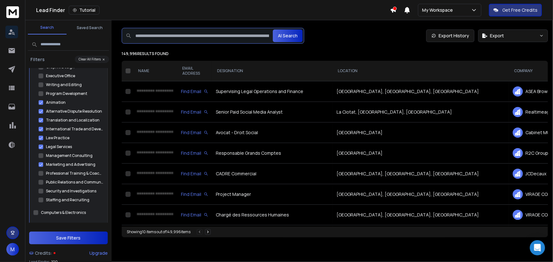
drag, startPoint x: 41, startPoint y: 145, endPoint x: 43, endPoint y: 137, distance: 8.9
click at [41, 145] on Services "Legal Services" at bounding box center [40, 147] width 5 height 5
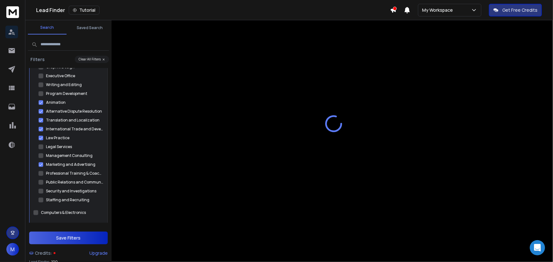
click at [41, 136] on Practice "Law Practice" at bounding box center [40, 138] width 5 height 5
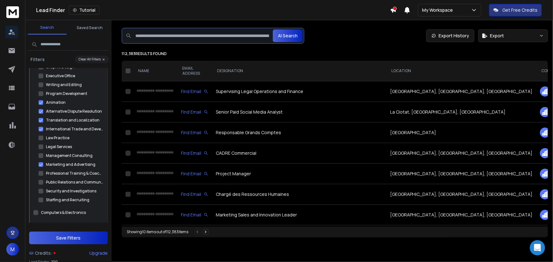
click at [42, 126] on div "Design Events Services Human Resources Environmental Services Market Research B…" at bounding box center [70, 85] width 65 height 236
click at [41, 118] on Localization "Translation and Localization" at bounding box center [40, 120] width 5 height 5
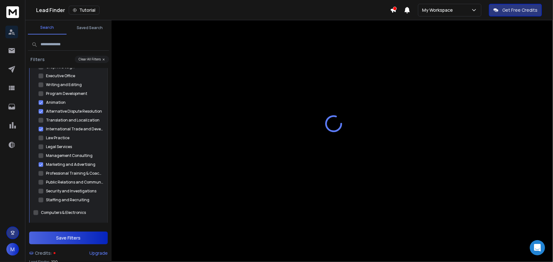
click at [41, 109] on Resolution "Alternative Dispute Resolution" at bounding box center [40, 111] width 5 height 5
click at [39, 100] on button "Animation" at bounding box center [40, 102] width 5 height 5
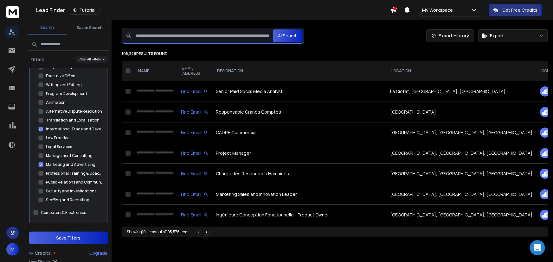
click at [41, 130] on Development "International Trade and Development" at bounding box center [40, 129] width 5 height 5
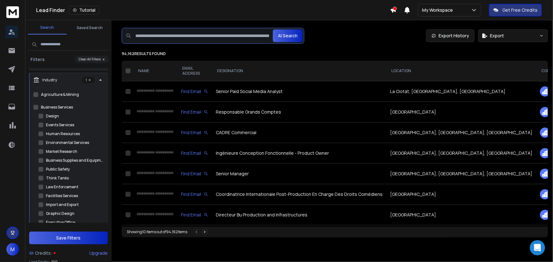
scroll to position [29, 0]
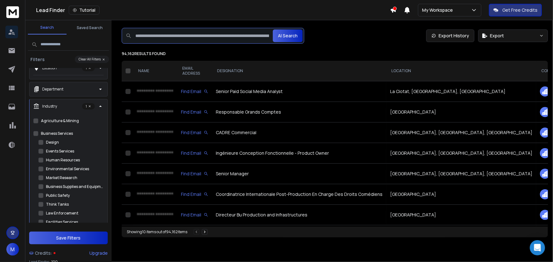
click at [97, 106] on icon at bounding box center [100, 106] width 6 height 6
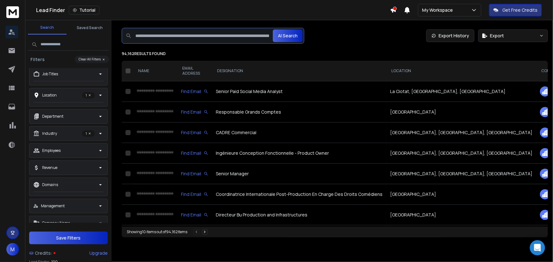
scroll to position [0, 0]
click at [82, 152] on div "Employees" at bounding box center [68, 152] width 70 height 6
click at [35, 165] on 25 "0 - 25" at bounding box center [35, 166] width 5 height 5
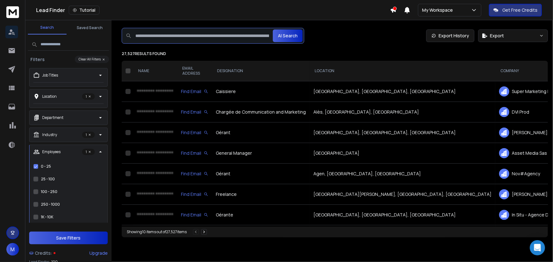
drag, startPoint x: 35, startPoint y: 179, endPoint x: 35, endPoint y: 183, distance: 3.9
click at [35, 180] on 100 "25 - 100" at bounding box center [35, 179] width 5 height 5
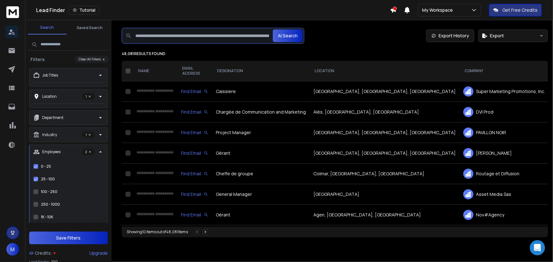
click at [36, 191] on 250 "100 - 250" at bounding box center [35, 192] width 5 height 5
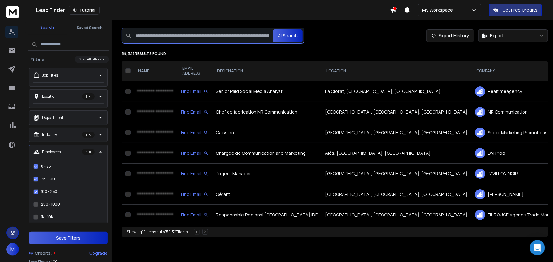
click at [97, 151] on icon at bounding box center [100, 152] width 6 height 6
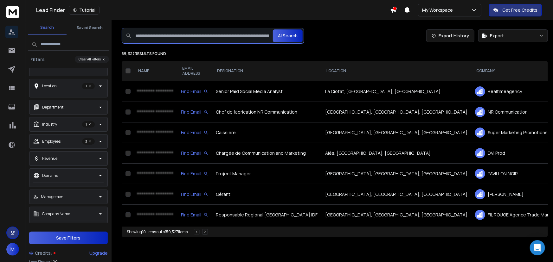
scroll to position [29, 0]
click at [82, 139] on div "Revenue" at bounding box center [68, 141] width 70 height 6
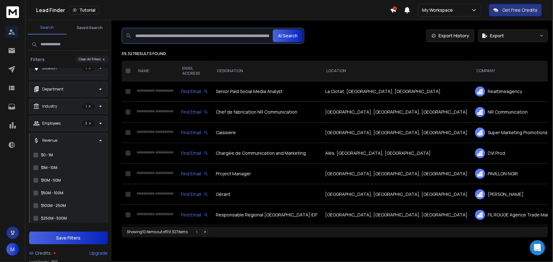
click at [99, 139] on icon at bounding box center [100, 141] width 6 height 6
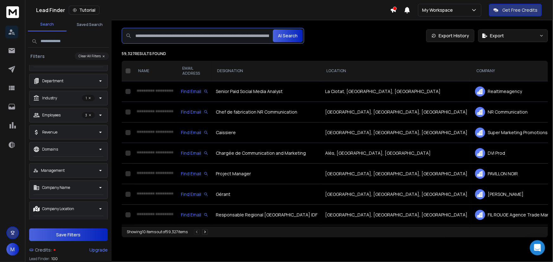
scroll to position [6, 0]
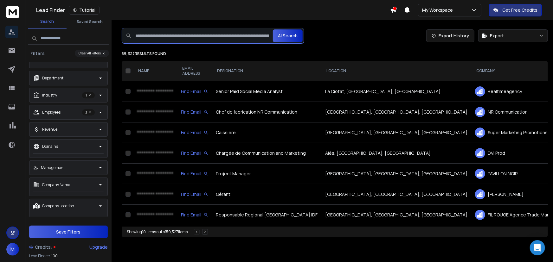
click at [91, 174] on div "Job Titles Location 1 Department Industry 1 Employees 3 Revenue Domains Managem…" at bounding box center [68, 139] width 81 height 155
click at [90, 165] on div "Management" at bounding box center [68, 168] width 70 height 6
click at [48, 181] on label "C-Level" at bounding box center [48, 182] width 14 height 5
click at [38, 181] on button "C-Level" at bounding box center [35, 182] width 5 height 5
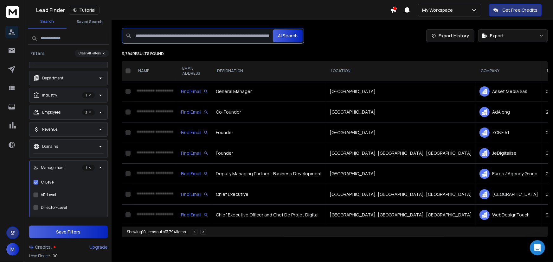
click at [46, 194] on label "VP-Level" at bounding box center [48, 195] width 15 height 5
click at [38, 194] on button "VP-Level" at bounding box center [35, 195] width 5 height 5
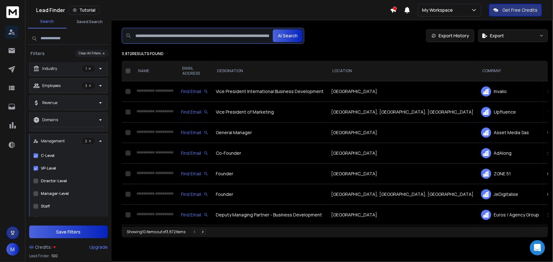
scroll to position [62, 0]
click at [58, 181] on div "Director-Level" at bounding box center [68, 179] width 70 height 13
click at [59, 179] on label "Director-Level" at bounding box center [54, 179] width 26 height 5
click at [38, 179] on button "Director-Level" at bounding box center [35, 179] width 5 height 5
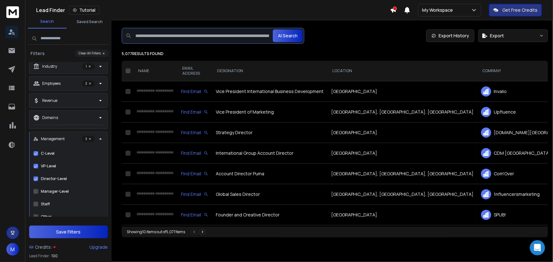
click at [97, 139] on icon at bounding box center [100, 139] width 6 height 6
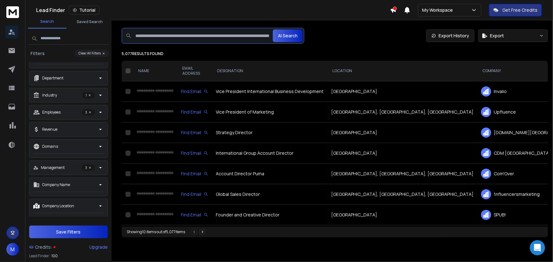
click at [72, 206] on p "Company Location" at bounding box center [58, 206] width 32 height 5
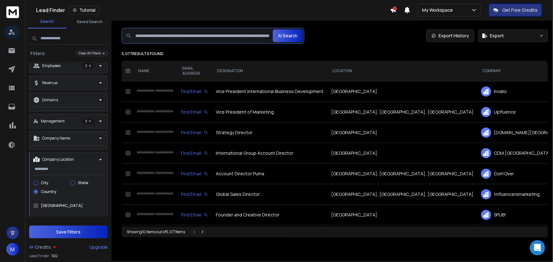
scroll to position [81, 0]
click at [45, 202] on label "[GEOGRAPHIC_DATA]" at bounding box center [62, 204] width 42 height 5
click at [38, 202] on button "[GEOGRAPHIC_DATA]" at bounding box center [35, 204] width 5 height 5
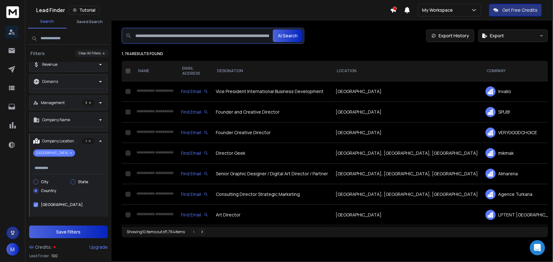
click at [35, 204] on button "[GEOGRAPHIC_DATA]" at bounding box center [35, 205] width 5 height 5
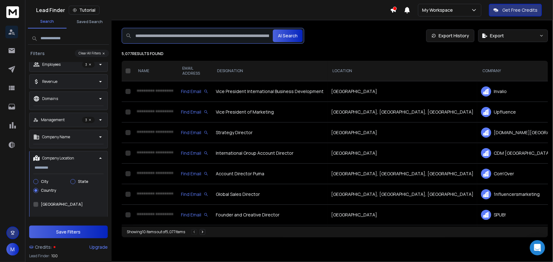
click at [97, 158] on icon at bounding box center [100, 158] width 6 height 6
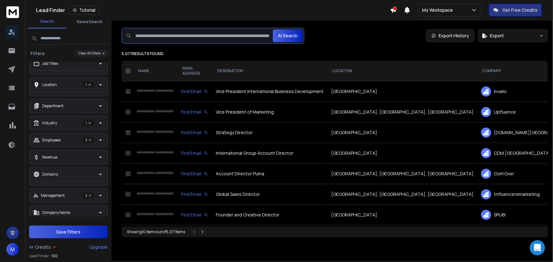
scroll to position [0, 0]
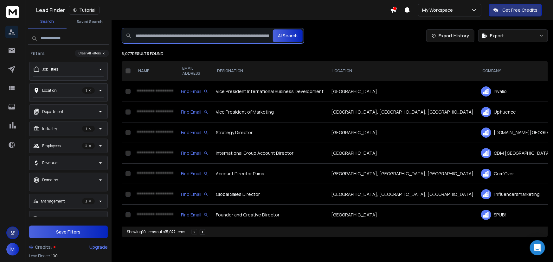
click at [68, 232] on button "Save Filters" at bounding box center [68, 232] width 79 height 13
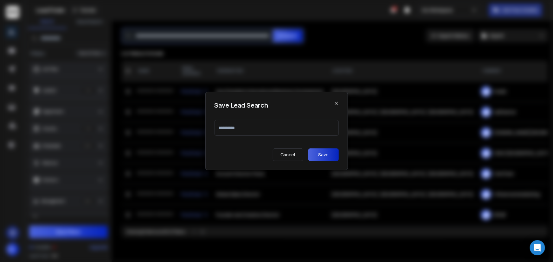
click at [244, 129] on input at bounding box center [277, 128] width 124 height 16
paste input "**********"
click at [255, 128] on input "**********" at bounding box center [277, 128] width 124 height 16
type input "**********"
click at [328, 152] on button "Save" at bounding box center [323, 155] width 30 height 13
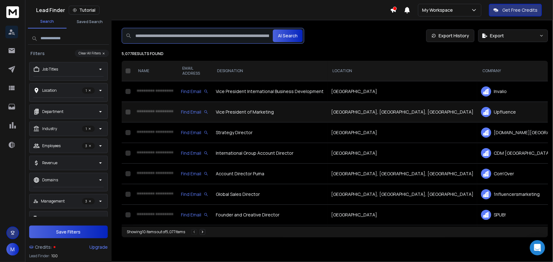
click at [481, 111] on div "Upfluence" at bounding box center [540, 112] width 119 height 10
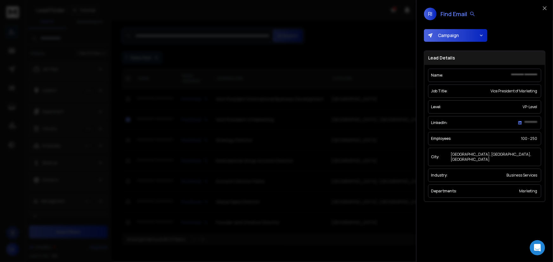
click at [480, 33] on icon "button" at bounding box center [481, 35] width 4 height 5
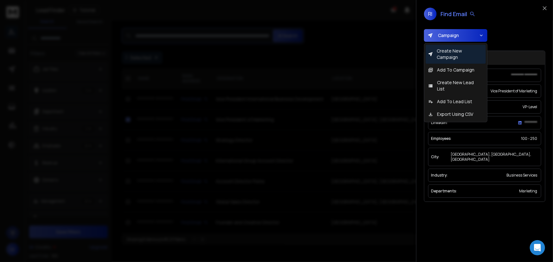
click at [480, 33] on icon "button" at bounding box center [481, 35] width 4 height 5
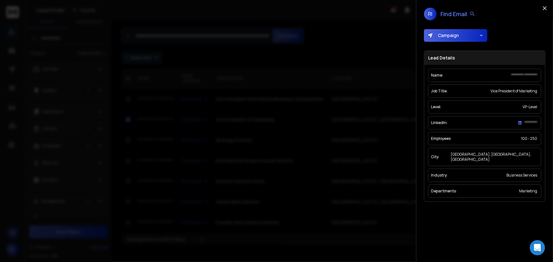
click at [544, 7] on icon "button" at bounding box center [545, 8] width 6 height 6
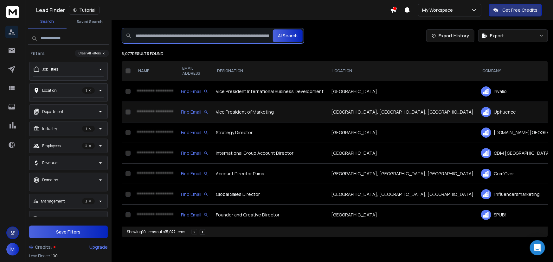
click at [184, 111] on div "Find Email" at bounding box center [194, 112] width 27 height 6
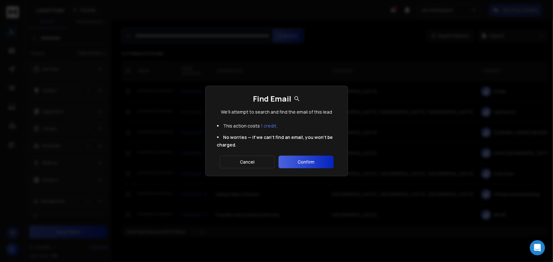
click at [303, 161] on button "Confirm" at bounding box center [306, 162] width 55 height 13
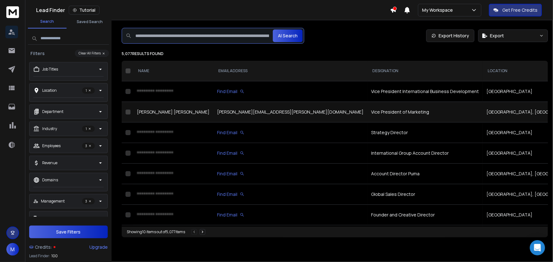
click at [127, 113] on button "button" at bounding box center [128, 112] width 5 height 5
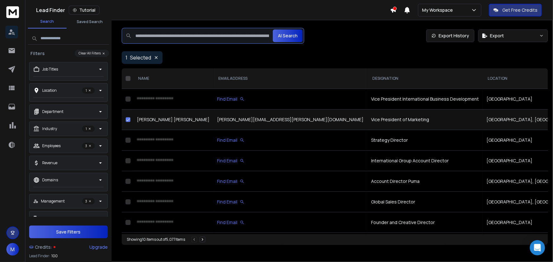
click at [127, 119] on button "button" at bounding box center [128, 119] width 5 height 5
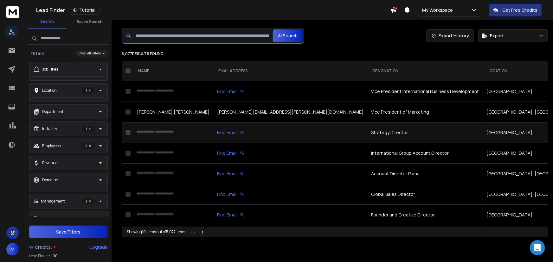
drag, startPoint x: 439, startPoint y: 132, endPoint x: 433, endPoint y: 135, distance: 6.4
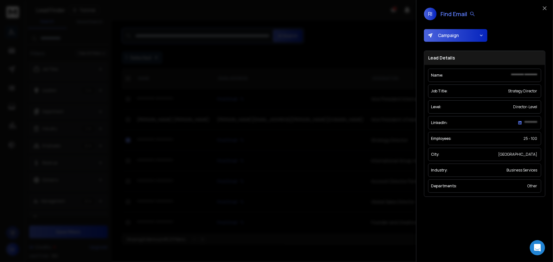
click at [541, 9] on div "RI Find Email" at bounding box center [484, 14] width 121 height 13
click at [545, 8] on icon "button" at bounding box center [544, 8] width 3 height 3
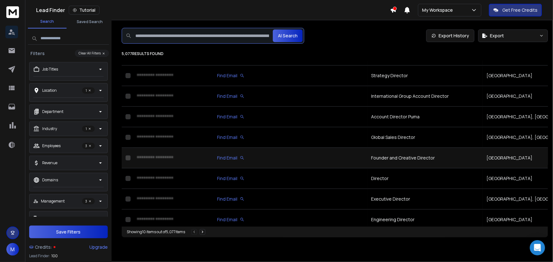
scroll to position [63, 0]
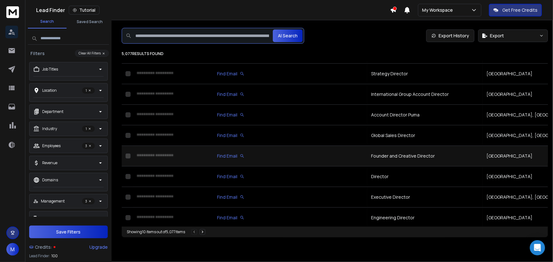
click at [217, 153] on div "Find Email" at bounding box center [290, 156] width 146 height 6
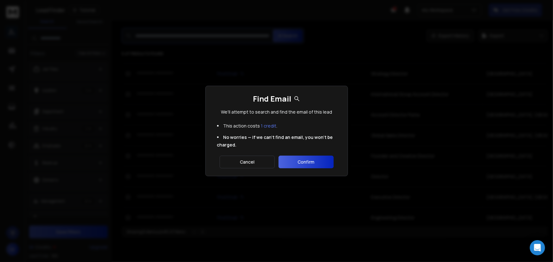
click at [310, 160] on button "Confirm" at bounding box center [306, 162] width 55 height 13
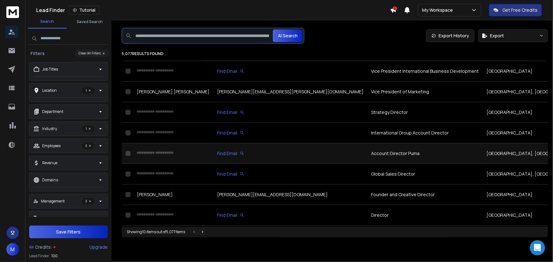
scroll to position [5, 0]
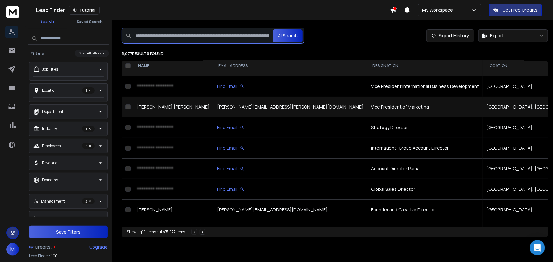
click at [130, 106] on button "button" at bounding box center [128, 107] width 5 height 5
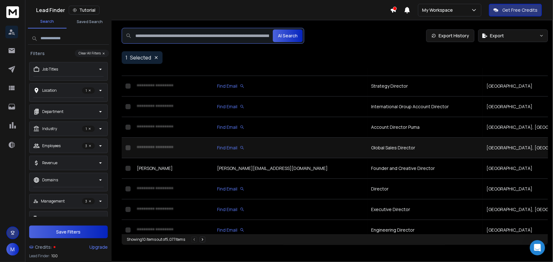
scroll to position [63, 0]
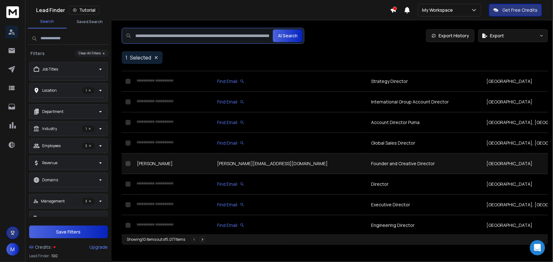
click at [129, 161] on button "button" at bounding box center [128, 163] width 5 height 5
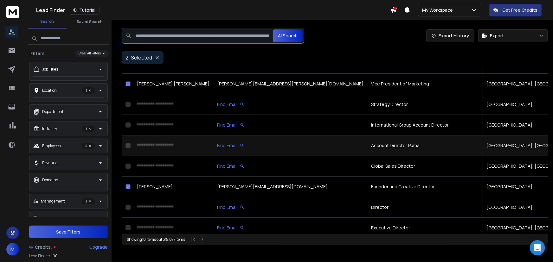
scroll to position [34, 0]
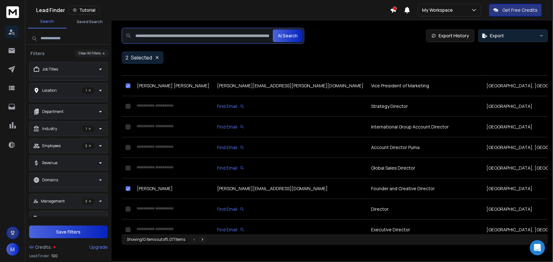
click at [539, 36] on button "Export" at bounding box center [513, 35] width 70 height 13
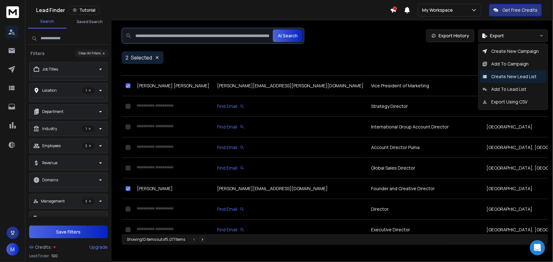
click at [518, 76] on p "Create New Lead List" at bounding box center [514, 76] width 48 height 9
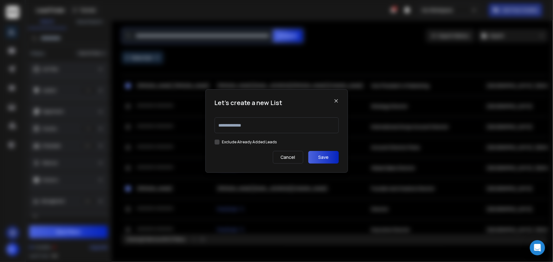
click at [277, 124] on input at bounding box center [277, 126] width 124 height 16
paste input "**********"
drag, startPoint x: 288, startPoint y: 126, endPoint x: 323, endPoint y: 117, distance: 36.4
click at [287, 126] on input "**********" at bounding box center [277, 126] width 124 height 16
click at [223, 127] on input "**********" at bounding box center [277, 126] width 124 height 16
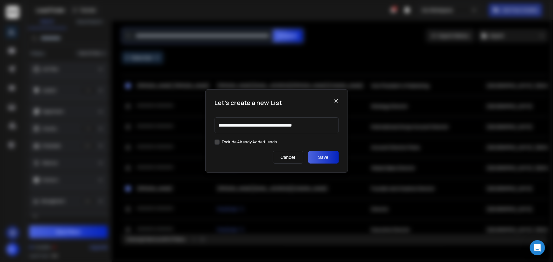
type input "**********"
click at [325, 159] on button "Save" at bounding box center [323, 157] width 30 height 13
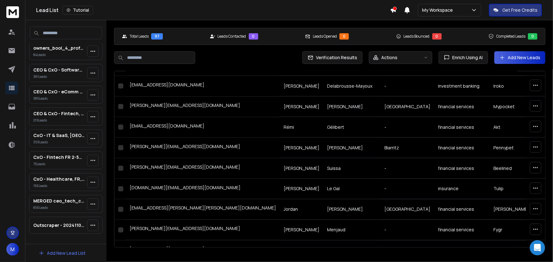
scroll to position [89, 0]
click at [62, 222] on p "CxO - Digital Marketing Agencies - Fr - 0-250" at bounding box center [58, 224] width 51 height 6
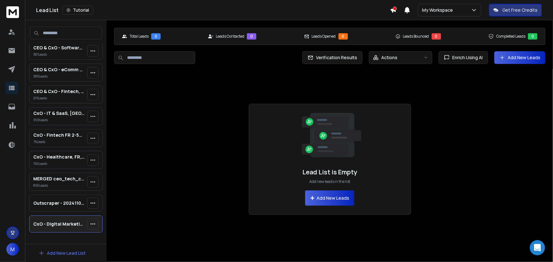
click at [94, 222] on icon "button" at bounding box center [93, 225] width 6 height 6
click at [78, 235] on p "Edit List Name" at bounding box center [75, 237] width 30 height 6
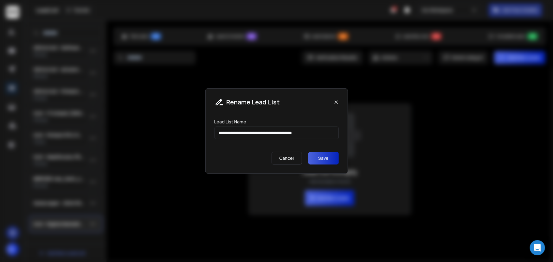
click at [155, 188] on div "**********" at bounding box center [276, 131] width 553 height 262
click at [277, 158] on p "Cancel" at bounding box center [287, 158] width 30 height 13
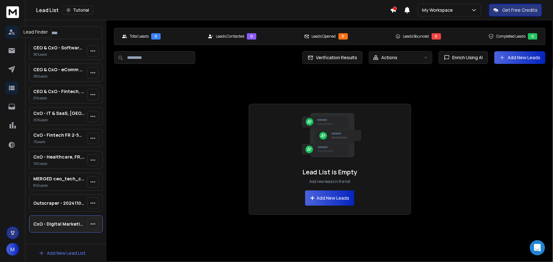
click at [12, 29] on icon at bounding box center [12, 32] width 8 height 8
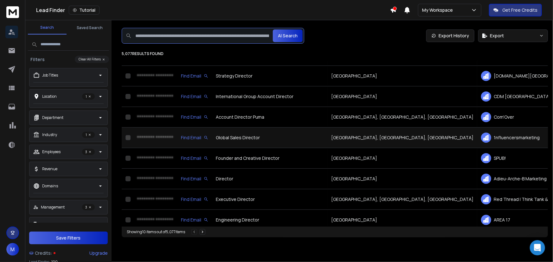
scroll to position [63, 0]
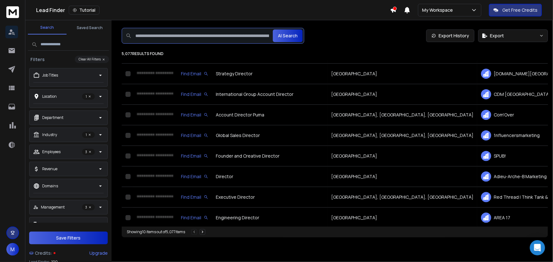
click at [203, 233] on icon at bounding box center [203, 232] width 2 height 3
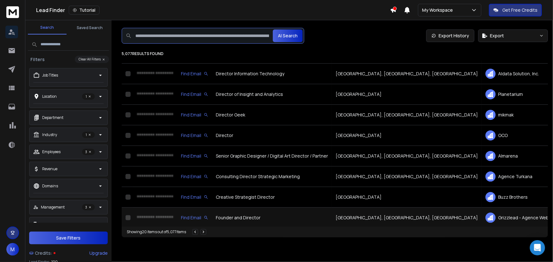
click at [187, 215] on div "Find Email" at bounding box center [194, 218] width 27 height 6
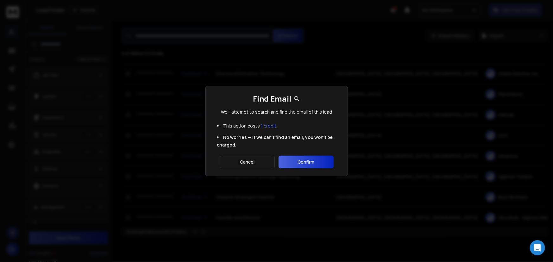
drag, startPoint x: 302, startPoint y: 163, endPoint x: 306, endPoint y: 154, distance: 9.5
click at [302, 161] on button "Confirm" at bounding box center [306, 162] width 55 height 13
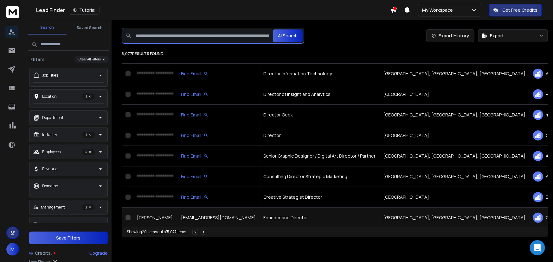
click at [128, 216] on button "button" at bounding box center [128, 218] width 5 height 5
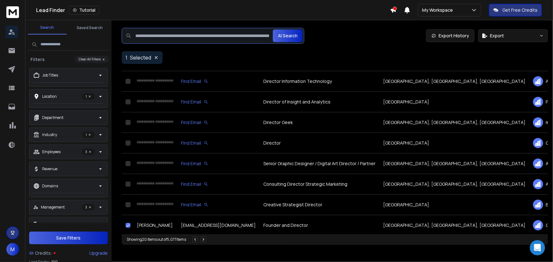
click at [206, 238] on icon at bounding box center [203, 239] width 5 height 5
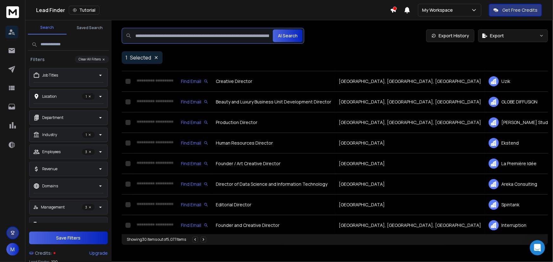
click at [198, 241] on icon at bounding box center [195, 239] width 5 height 5
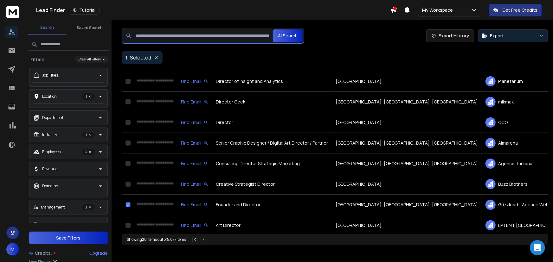
click at [513, 38] on div "Export" at bounding box center [509, 36] width 55 height 6
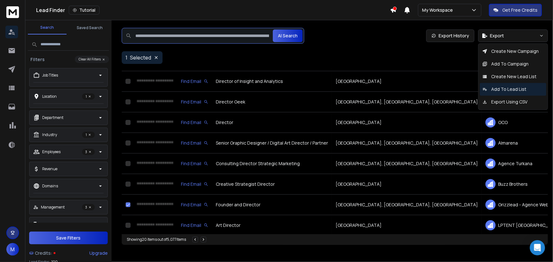
click at [530, 85] on div "Add To Lead List" at bounding box center [513, 89] width 67 height 13
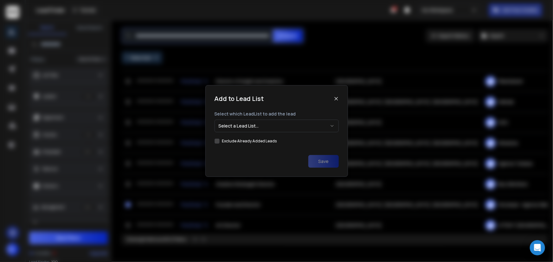
click at [311, 127] on button "Select a Lead List..." at bounding box center [277, 126] width 124 height 13
click at [317, 159] on button "Save" at bounding box center [323, 161] width 30 height 13
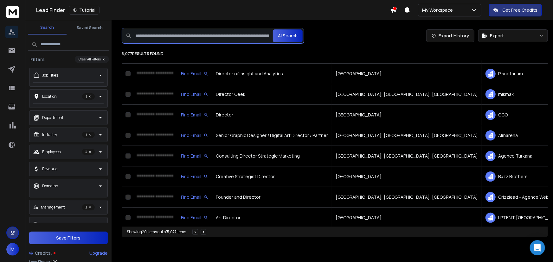
click at [72, 76] on div "Job Titles" at bounding box center [68, 75] width 70 height 6
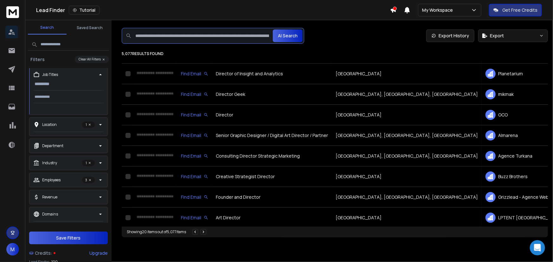
scroll to position [0, 0]
drag, startPoint x: 68, startPoint y: 86, endPoint x: 60, endPoint y: 86, distance: 8.2
click at [60, 86] on input "*********" at bounding box center [68, 85] width 70 height 13
click at [73, 84] on input "*********" at bounding box center [68, 85] width 70 height 13
click at [73, 85] on input "*********" at bounding box center [68, 85] width 70 height 13
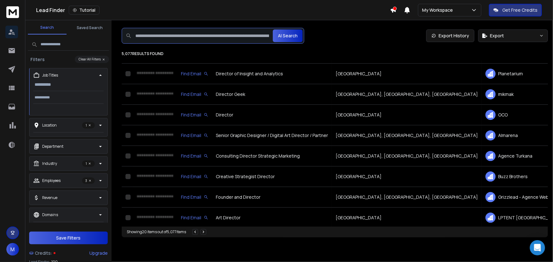
click at [73, 85] on input "*********" at bounding box center [68, 85] width 70 height 13
type input "*"
click at [99, 75] on icon at bounding box center [100, 75] width 3 height 1
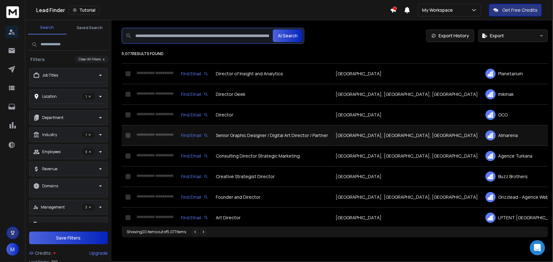
scroll to position [63, 0]
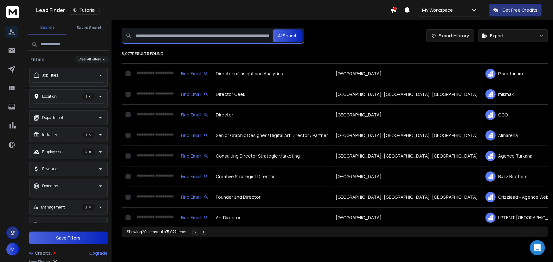
click at [206, 231] on icon at bounding box center [203, 232] width 5 height 5
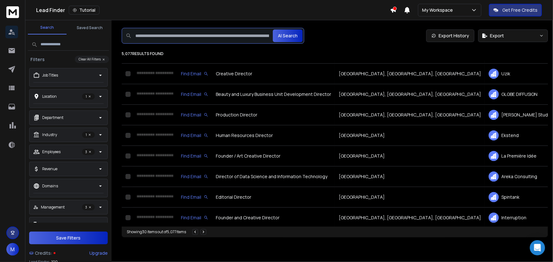
click at [205, 233] on icon at bounding box center [203, 232] width 5 height 5
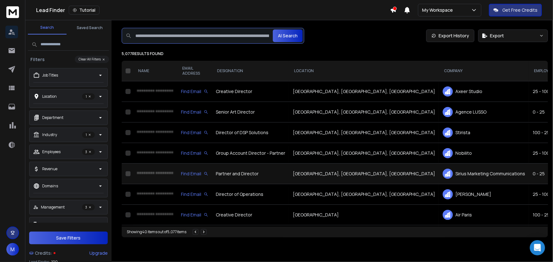
click at [193, 173] on div "Find Email" at bounding box center [194, 174] width 27 height 6
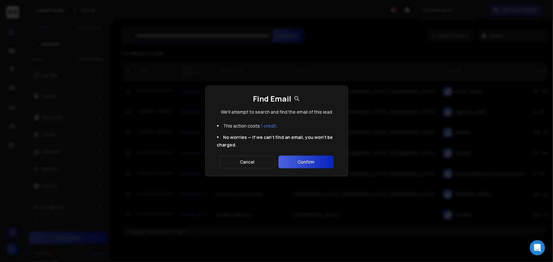
drag, startPoint x: 331, startPoint y: 155, endPoint x: 322, endPoint y: 160, distance: 10.3
click at [331, 155] on div "Find Email We'll attempt to search and find the email of this lead This action …" at bounding box center [277, 131] width 142 height 90
click at [315, 161] on button "Confirm" at bounding box center [306, 162] width 55 height 13
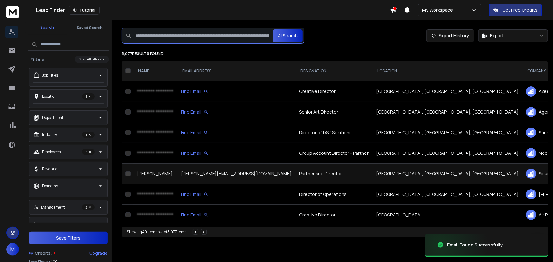
click at [128, 174] on button "button" at bounding box center [128, 173] width 5 height 5
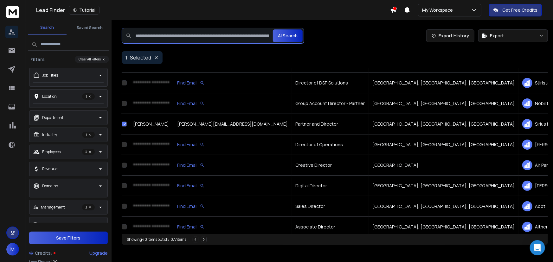
scroll to position [57, 0]
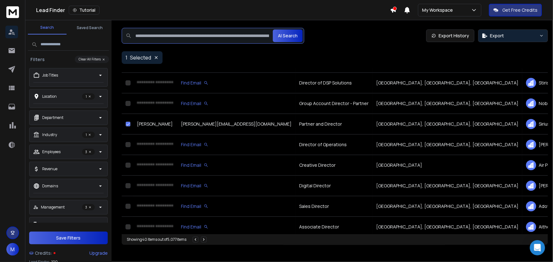
click at [489, 35] on div "Export" at bounding box center [509, 36] width 55 height 6
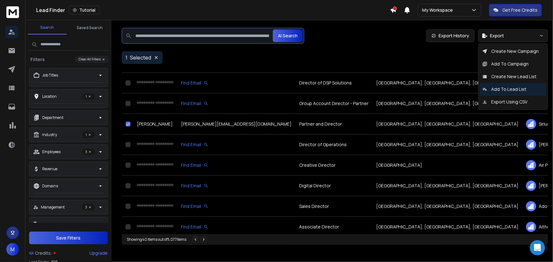
click at [501, 87] on p "Add To Lead List" at bounding box center [509, 89] width 38 height 9
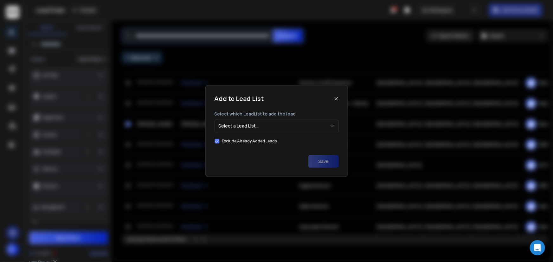
click at [274, 125] on button "Select a Lead List..." at bounding box center [277, 126] width 124 height 13
click at [322, 161] on button "Save" at bounding box center [323, 161] width 30 height 13
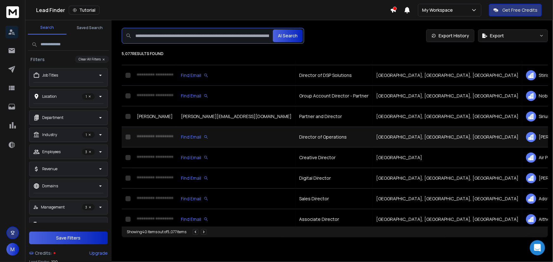
scroll to position [63, 0]
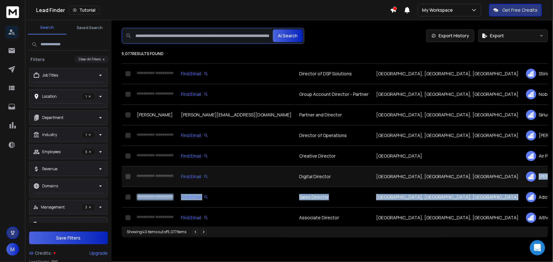
drag, startPoint x: 456, startPoint y: 192, endPoint x: 402, endPoint y: 172, distance: 58.6
click at [402, 172] on tbody "******** ******** Find Email Creative Director Paris, Paris, France Axeer Studi…" at bounding box center [512, 126] width 780 height 206
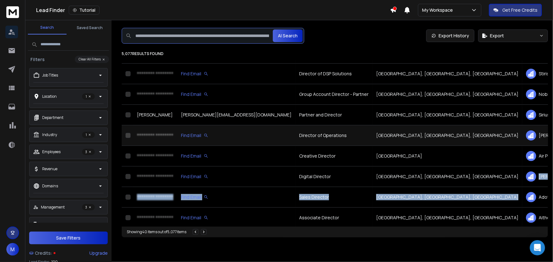
copy tbody "Armstrong🌘Agency🚀 25 - 100 - Business Services ******** ******** ******** Find …"
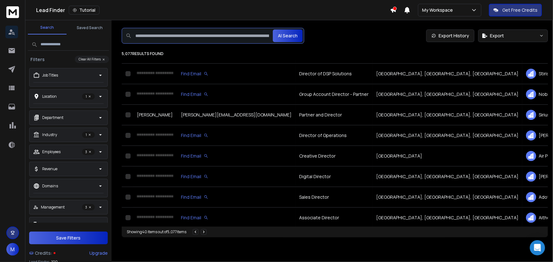
click at [416, 243] on div "NAME EMAIL ADDRESS DESIGNATION LOCATION COMPANY EMPLOYEES COMPANY LOCATION INDU…" at bounding box center [335, 157] width 426 height 193
click at [397, 249] on div "NAME EMAIL ADDRESS DESIGNATION LOCATION COMPANY EMPLOYEES COMPANY LOCATION INDU…" at bounding box center [335, 157] width 426 height 193
drag, startPoint x: 407, startPoint y: 172, endPoint x: 397, endPoint y: 245, distance: 73.0
click at [397, 245] on div "NAME EMAIL ADDRESS DESIGNATION LOCATION COMPANY EMPLOYEES COMPANY LOCATION INDU…" at bounding box center [335, 157] width 426 height 193
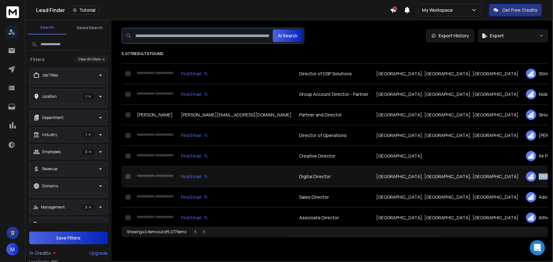
drag, startPoint x: 463, startPoint y: 178, endPoint x: 451, endPoint y: 174, distance: 13.4
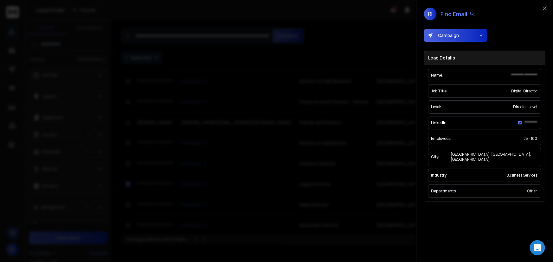
click at [475, 36] on div "Campaign" at bounding box center [452, 35] width 49 height 6
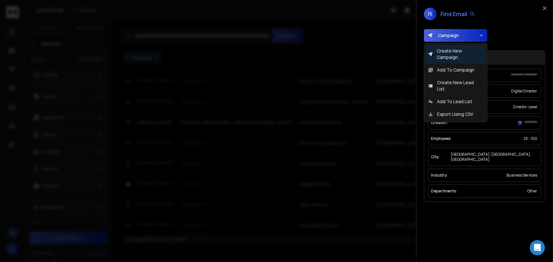
click at [475, 35] on div "Campaign" at bounding box center [452, 35] width 49 height 6
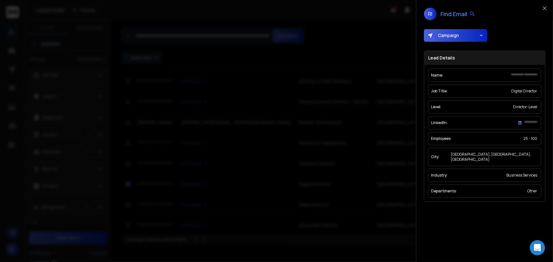
click at [475, 35] on div "Campaign" at bounding box center [452, 35] width 49 height 6
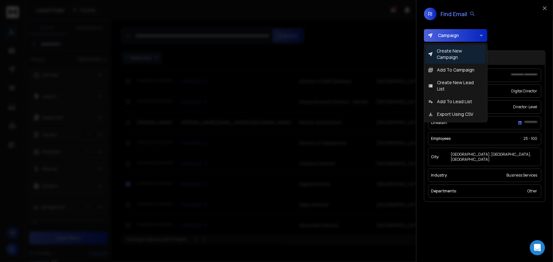
click at [514, 33] on div "Campaign" at bounding box center [484, 35] width 121 height 13
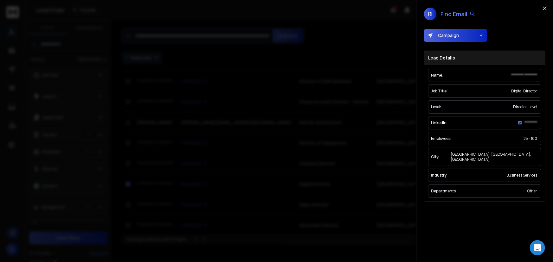
click at [543, 10] on icon "button" at bounding box center [544, 8] width 3 height 3
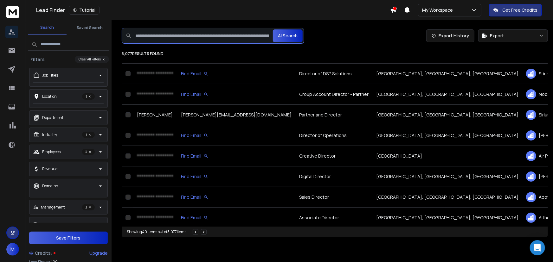
click at [206, 234] on icon at bounding box center [203, 232] width 5 height 5
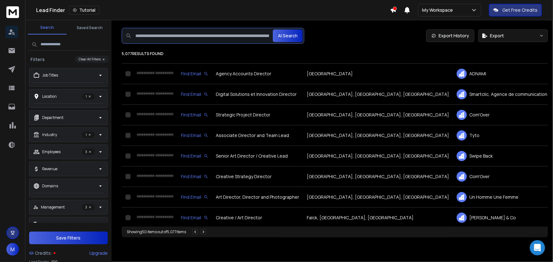
click at [205, 231] on icon at bounding box center [203, 232] width 5 height 5
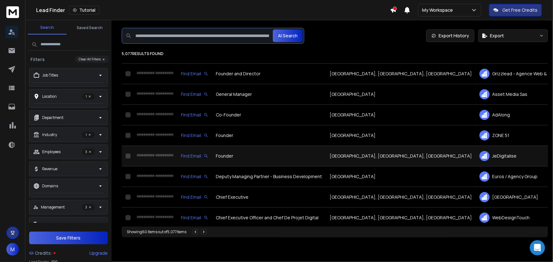
click at [191, 153] on div "Find Email" at bounding box center [194, 156] width 27 height 6
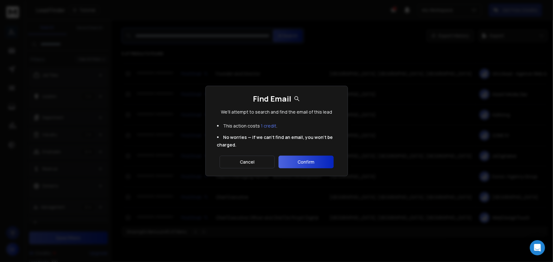
click at [322, 163] on button "Confirm" at bounding box center [306, 162] width 55 height 13
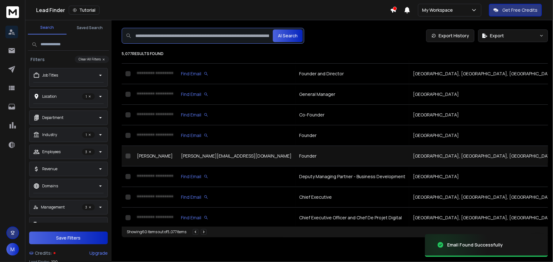
click at [131, 154] on div at bounding box center [130, 156] width 8 height 5
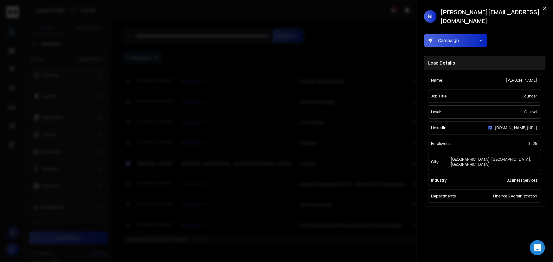
click at [545, 8] on icon "button" at bounding box center [545, 8] width 6 height 6
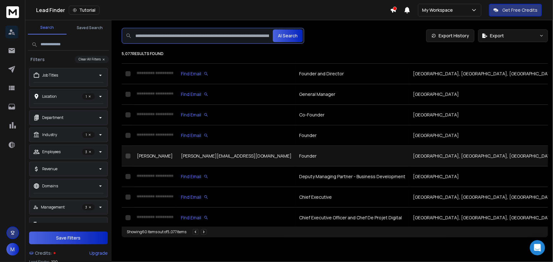
click at [126, 154] on button "button" at bounding box center [128, 156] width 5 height 5
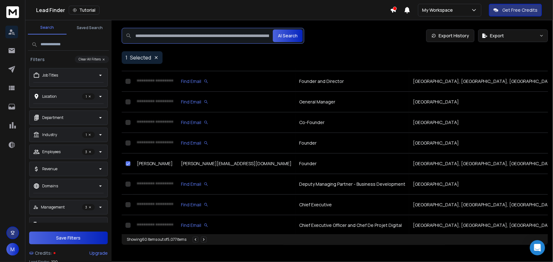
click at [206, 240] on icon at bounding box center [203, 239] width 5 height 5
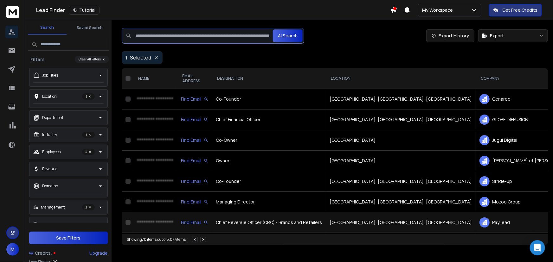
click at [181, 224] on div "Find Email" at bounding box center [194, 223] width 27 height 6
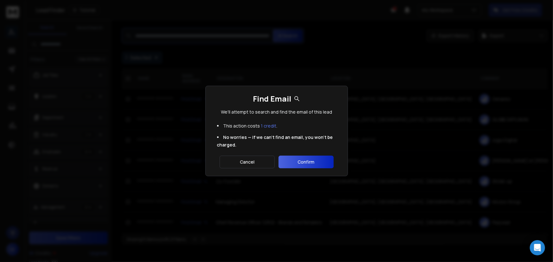
click at [309, 163] on button "Confirm" at bounding box center [306, 162] width 55 height 13
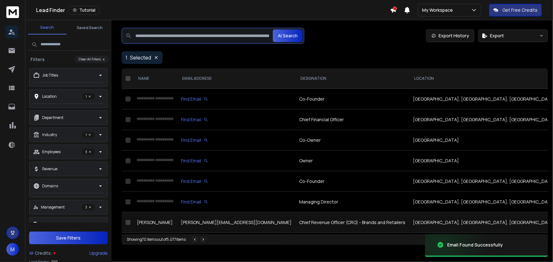
click at [128, 222] on button "button" at bounding box center [128, 222] width 5 height 5
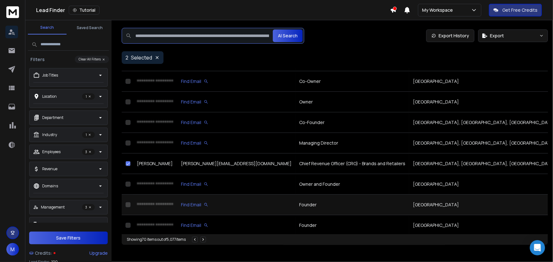
click at [194, 203] on div "Find Email" at bounding box center [236, 205] width 111 height 6
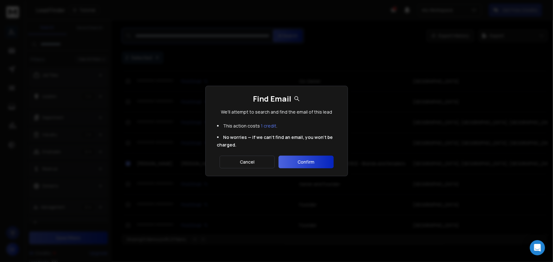
click at [291, 160] on button "Confirm" at bounding box center [306, 162] width 55 height 13
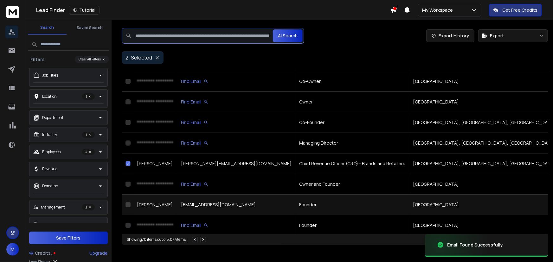
click at [127, 203] on button "button" at bounding box center [128, 205] width 5 height 5
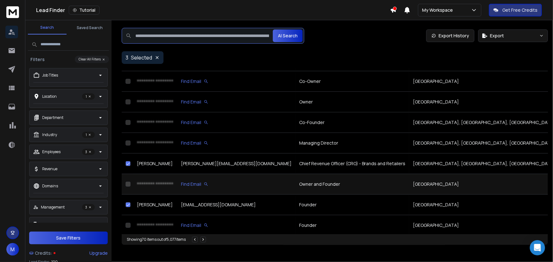
click at [194, 181] on div "Find Email" at bounding box center [236, 184] width 111 height 6
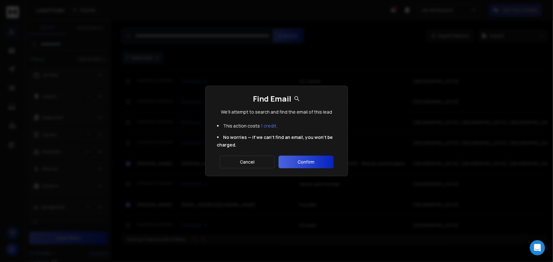
click at [318, 168] on button "Confirm" at bounding box center [306, 162] width 55 height 13
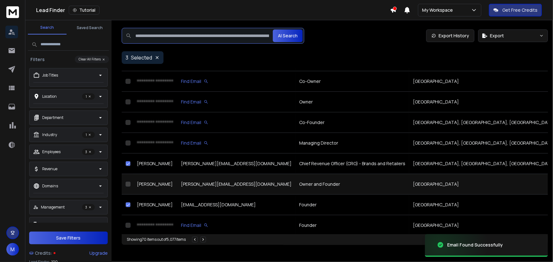
click at [128, 182] on button "button" at bounding box center [128, 184] width 5 height 5
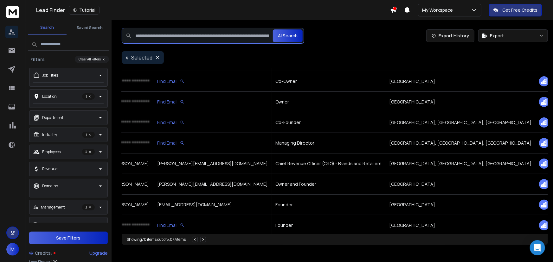
scroll to position [63, 42]
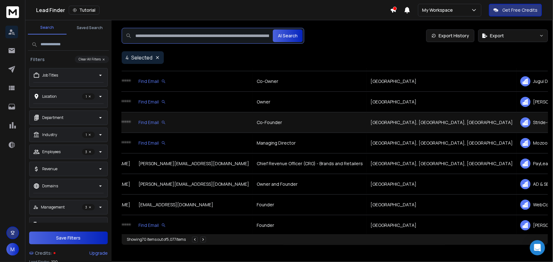
click at [147, 119] on div "Find Email" at bounding box center [194, 122] width 111 height 6
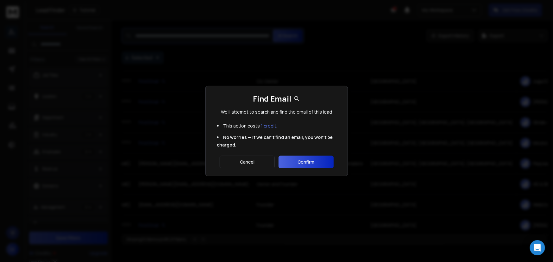
click at [319, 161] on button "Confirm" at bounding box center [306, 162] width 55 height 13
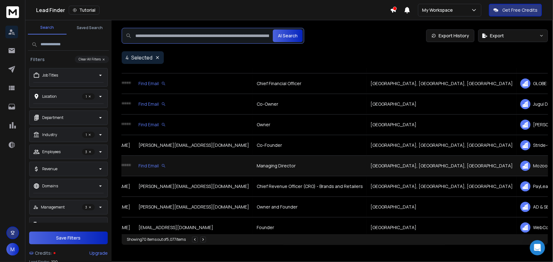
scroll to position [34, 42]
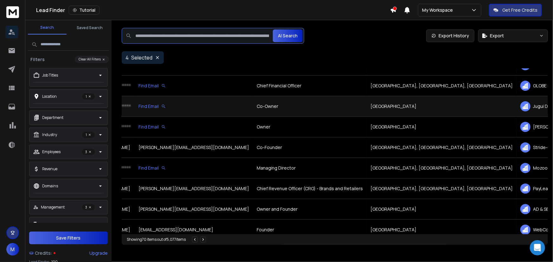
click at [157, 105] on div "Find Email" at bounding box center [194, 106] width 111 height 6
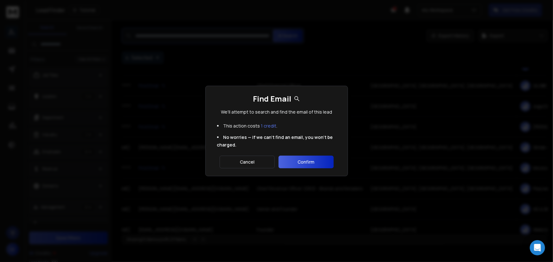
click at [315, 161] on button "Confirm" at bounding box center [306, 162] width 55 height 13
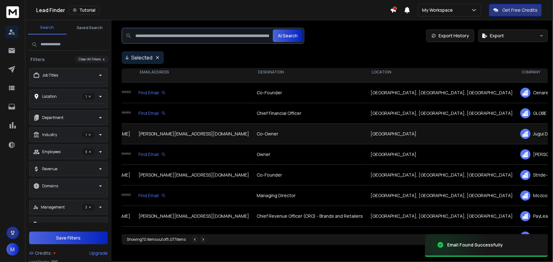
scroll to position [0, 42]
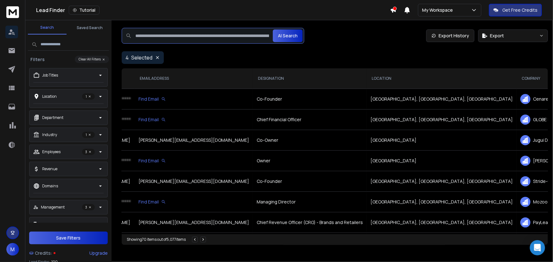
click at [206, 241] on icon at bounding box center [203, 239] width 5 height 5
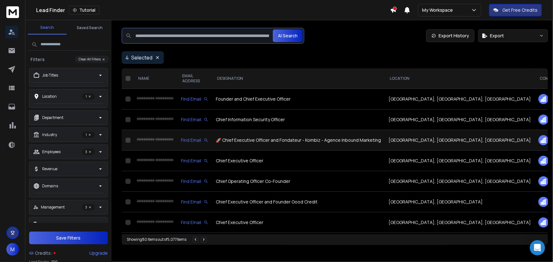
click at [181, 139] on div "Find Email" at bounding box center [194, 140] width 27 height 6
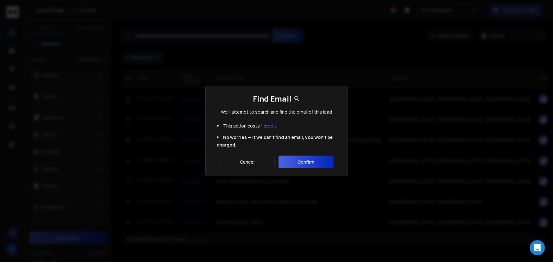
click at [303, 165] on button "Confirm" at bounding box center [306, 162] width 55 height 13
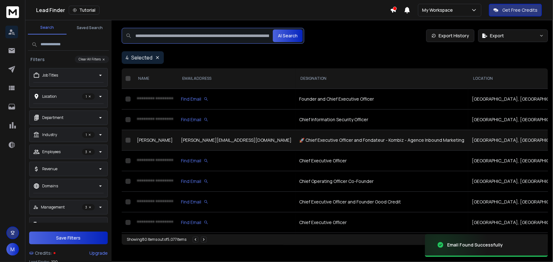
click at [126, 143] on td at bounding box center [127, 140] width 11 height 21
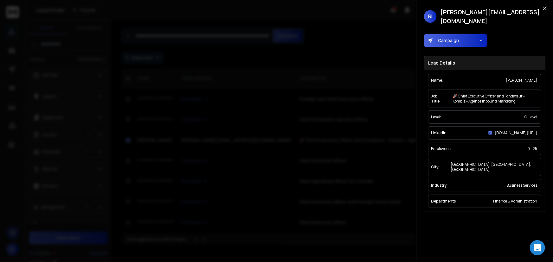
click at [545, 10] on icon "button" at bounding box center [545, 8] width 6 height 6
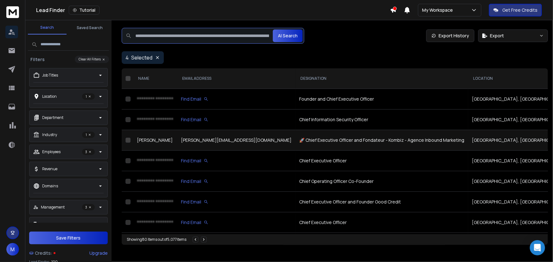
click at [128, 142] on button "button" at bounding box center [128, 140] width 5 height 5
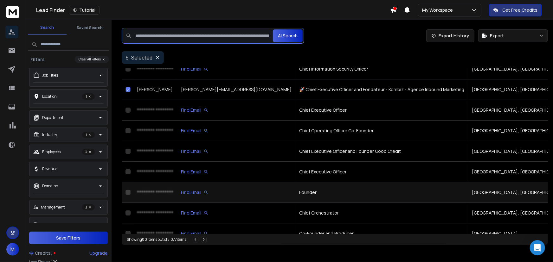
scroll to position [63, 0]
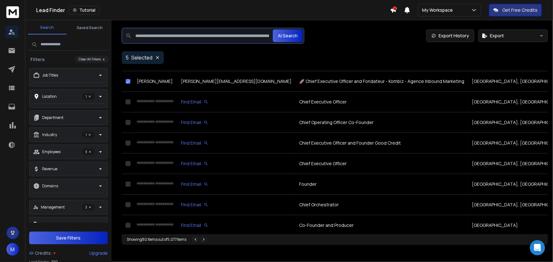
click at [206, 239] on icon at bounding box center [203, 239] width 5 height 5
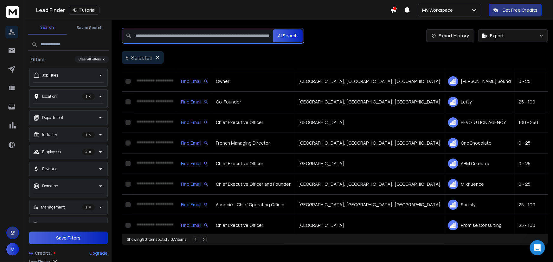
click at [206, 238] on icon at bounding box center [203, 239] width 5 height 5
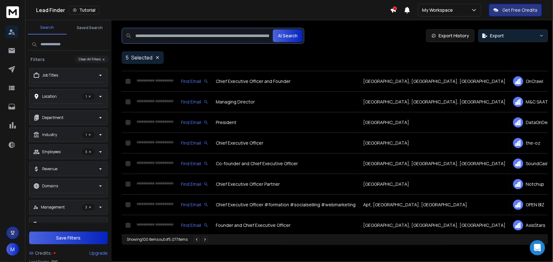
click at [511, 34] on div "Export" at bounding box center [509, 36] width 55 height 6
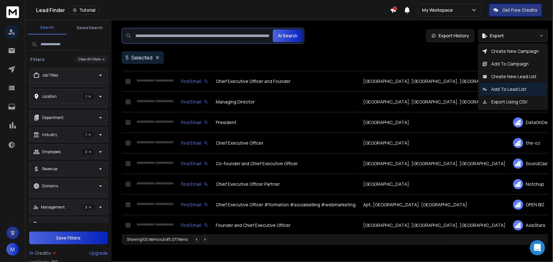
click at [513, 90] on p "Add To Lead List" at bounding box center [509, 89] width 38 height 9
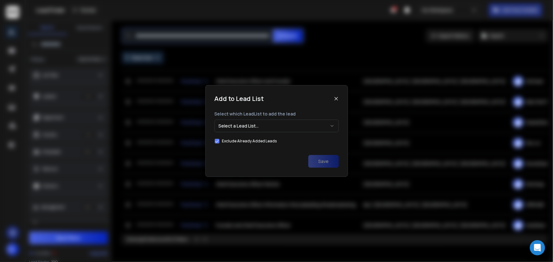
click at [259, 129] on button "Select a Lead List..." at bounding box center [277, 126] width 124 height 13
click at [317, 161] on button "Save" at bounding box center [323, 161] width 30 height 13
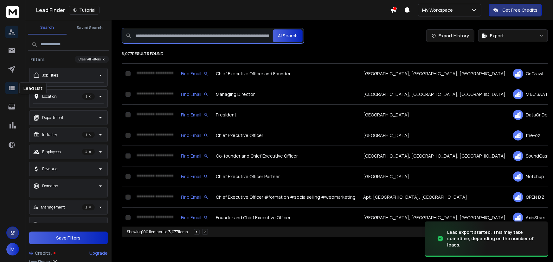
click at [14, 91] on icon at bounding box center [12, 88] width 8 height 8
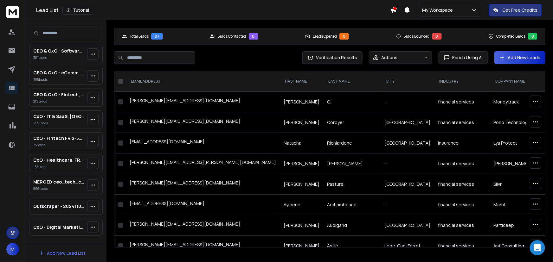
scroll to position [89, 0]
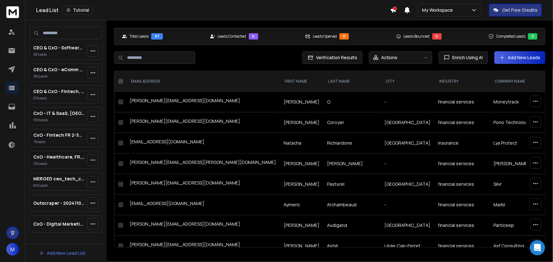
click at [49, 220] on div "CxO - Digital Marketing Agencies - Fr - 0-250" at bounding box center [66, 224] width 74 height 17
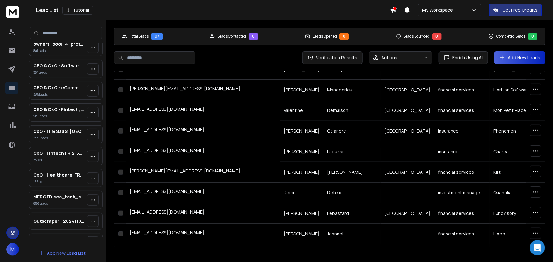
scroll to position [89, 0]
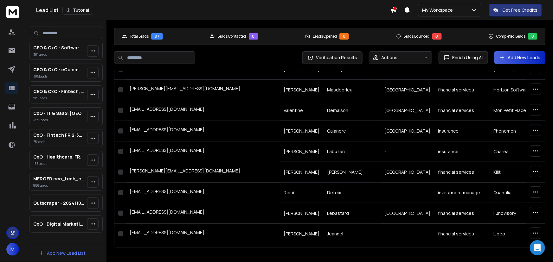
click at [63, 225] on p "CxO - Digital Marketing Agencies - Fr - 0-250" at bounding box center [58, 224] width 51 height 6
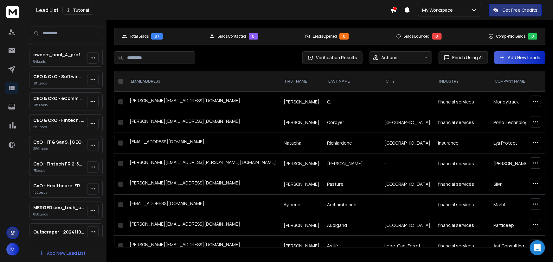
scroll to position [89, 0]
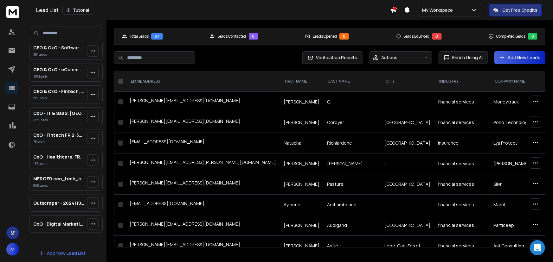
click at [59, 223] on p "CxO - Digital Marketing Agencies - Fr - 0-250" at bounding box center [58, 224] width 51 height 6
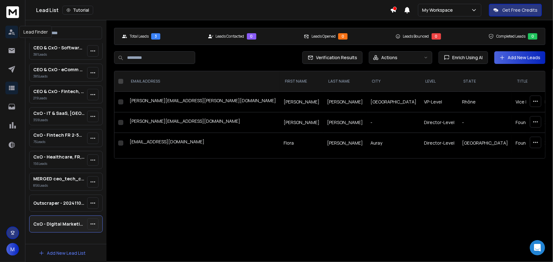
click at [13, 33] on icon at bounding box center [12, 32] width 8 height 8
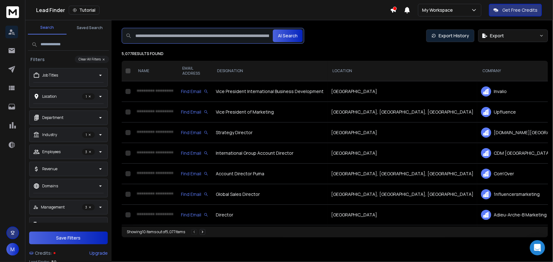
click at [461, 38] on link "Export History" at bounding box center [450, 35] width 48 height 13
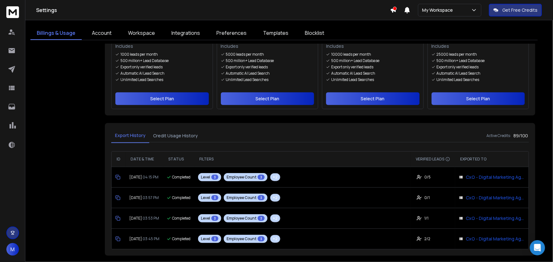
scroll to position [136, 0]
